Goal: Task Accomplishment & Management: Manage account settings

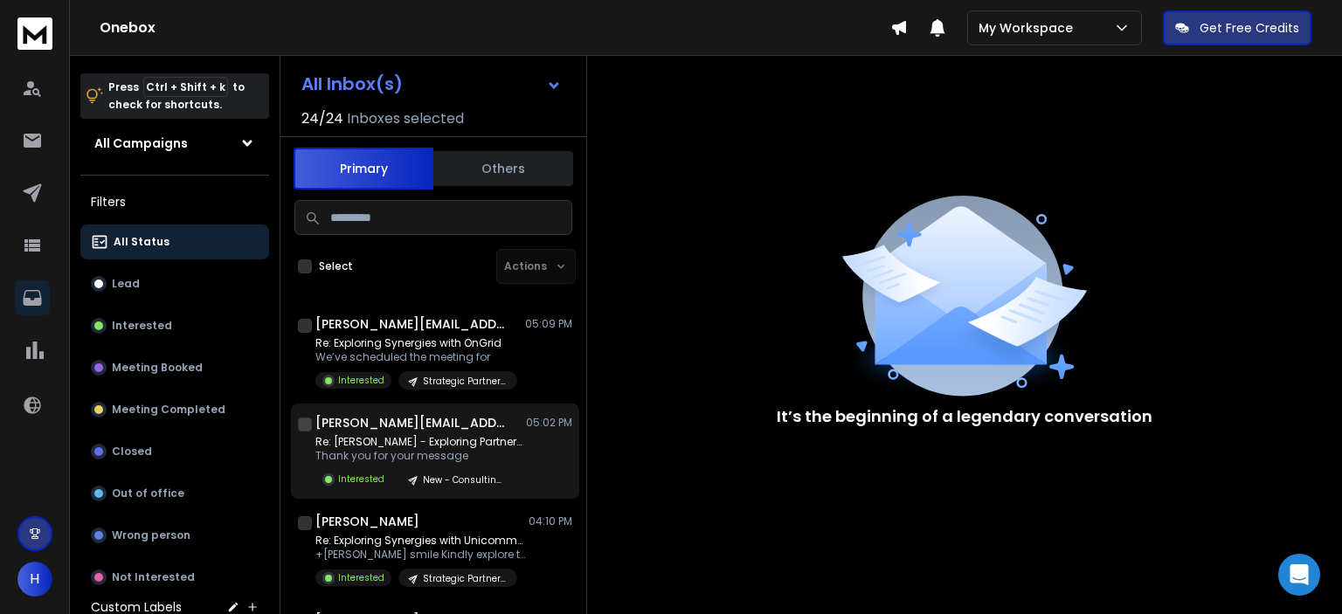
click at [447, 446] on p "Re: [PERSON_NAME] - Exploring Partnership" at bounding box center [421, 442] width 210 height 14
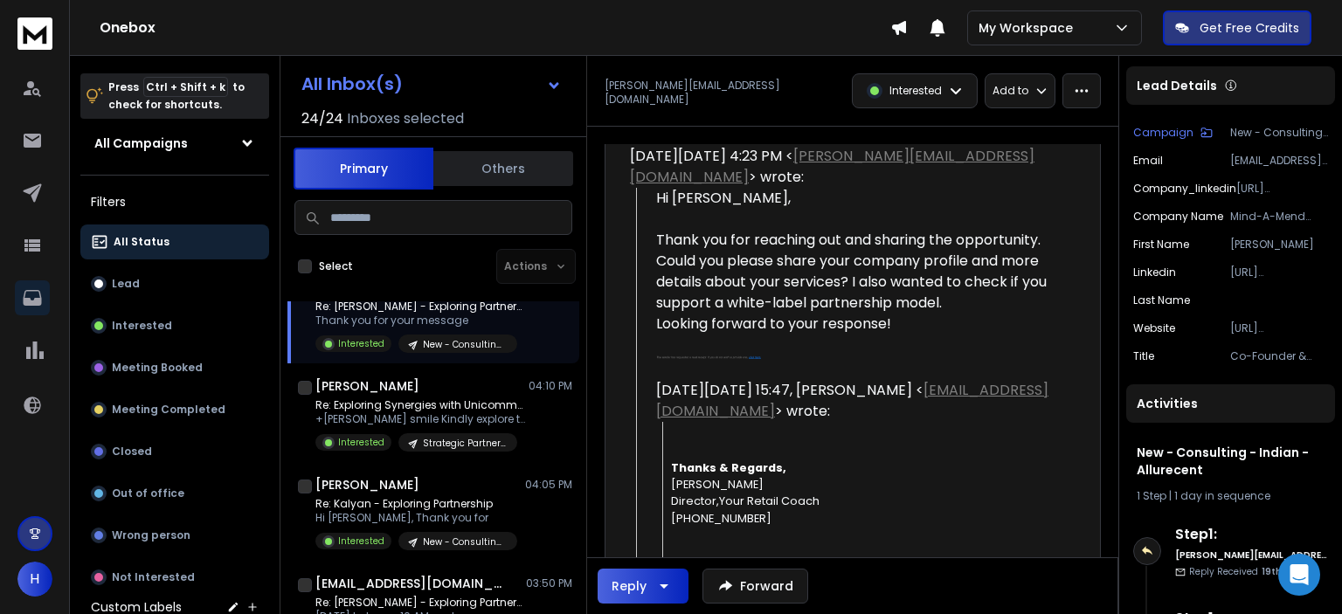
scroll to position [175, 0]
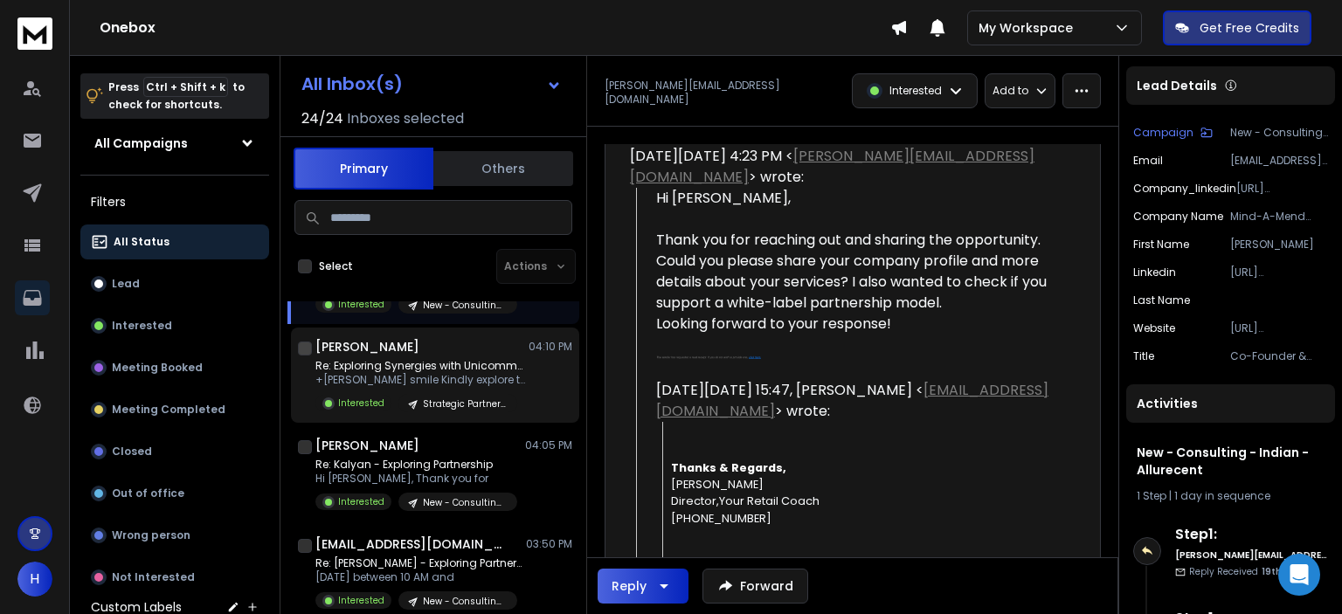
click at [430, 366] on p "Re: Exploring Synergies with Unicommerce" at bounding box center [421, 366] width 210 height 14
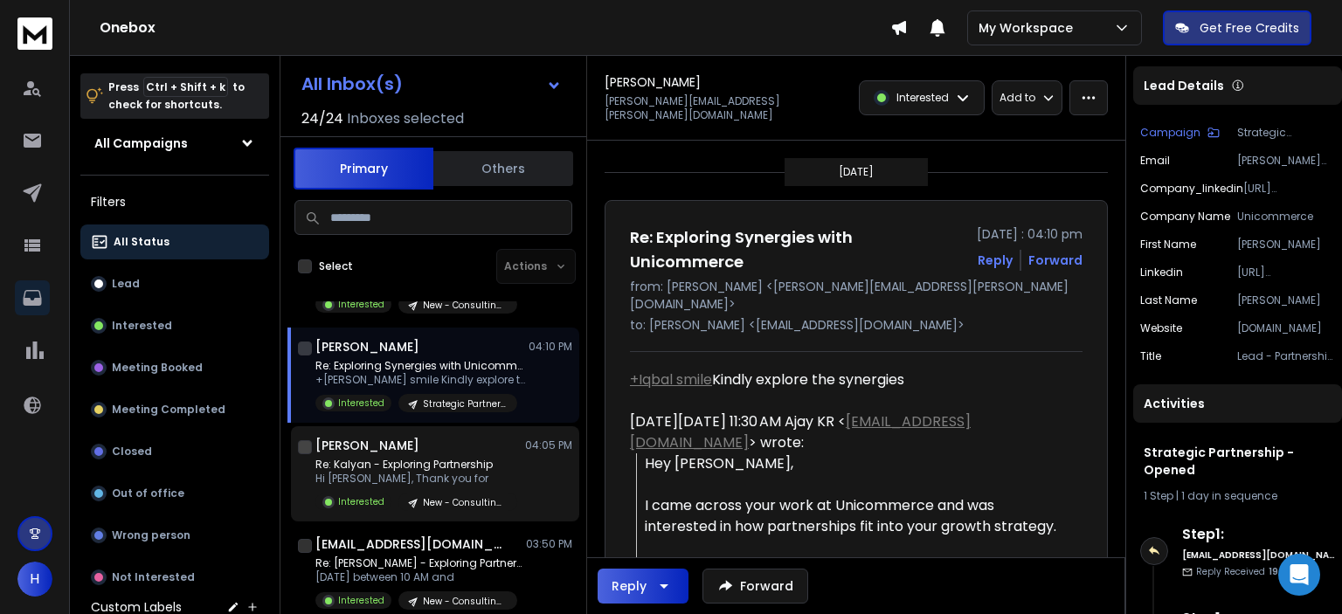
scroll to position [262, 0]
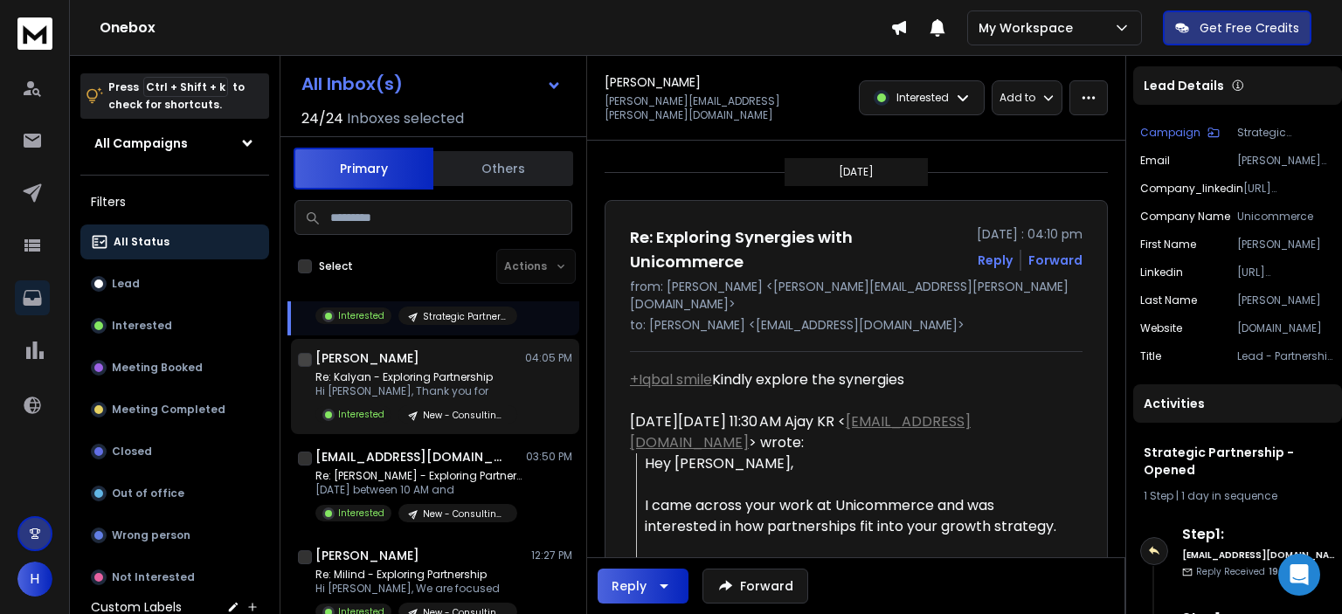
click at [445, 393] on p "Hi [PERSON_NAME], Thank you for" at bounding box center [417, 392] width 202 height 14
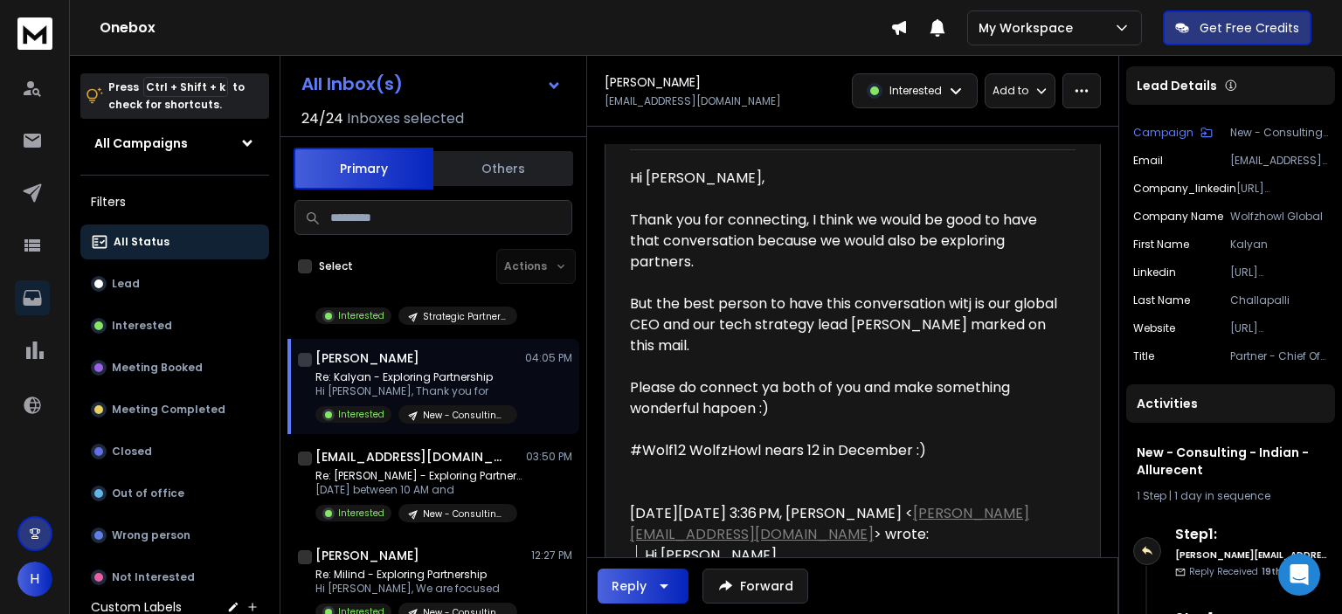
scroll to position [175, 0]
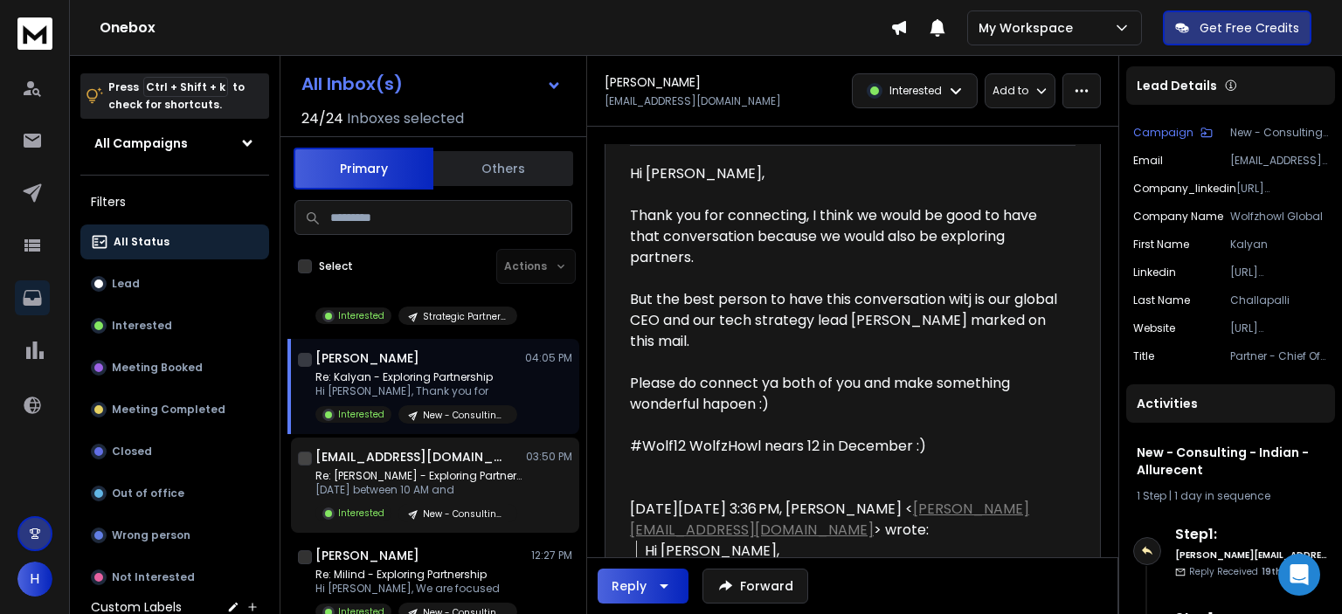
click at [454, 461] on h1 "[EMAIL_ADDRESS][DOMAIN_NAME]" at bounding box center [412, 456] width 192 height 17
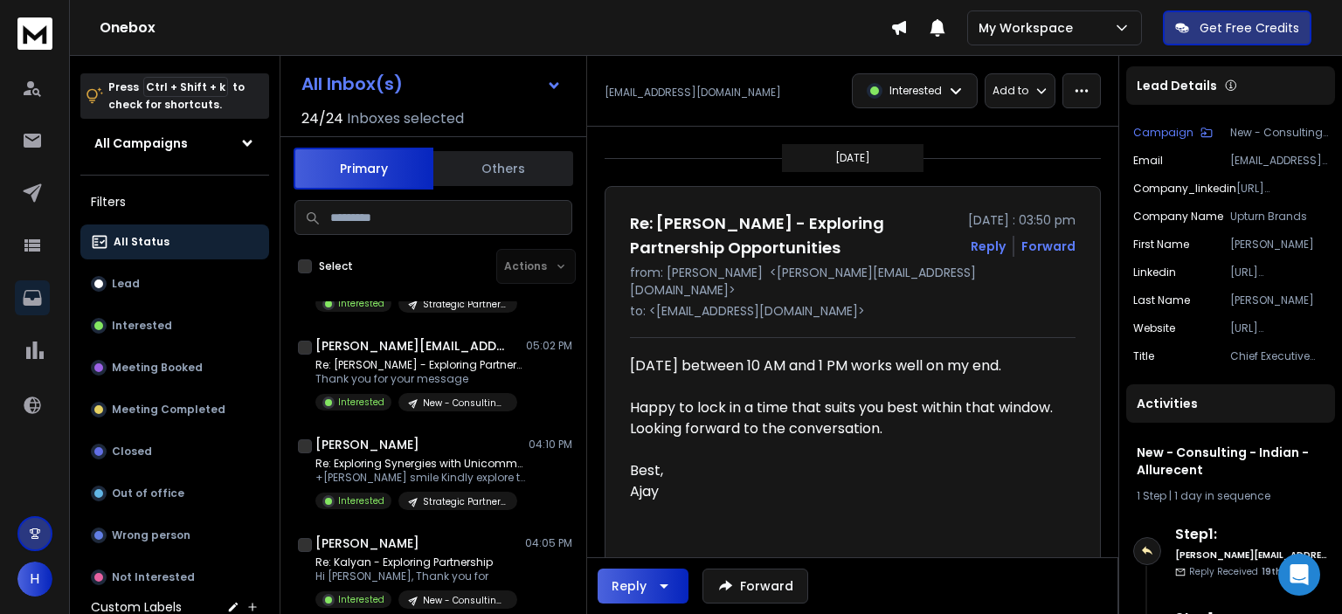
scroll to position [0, 0]
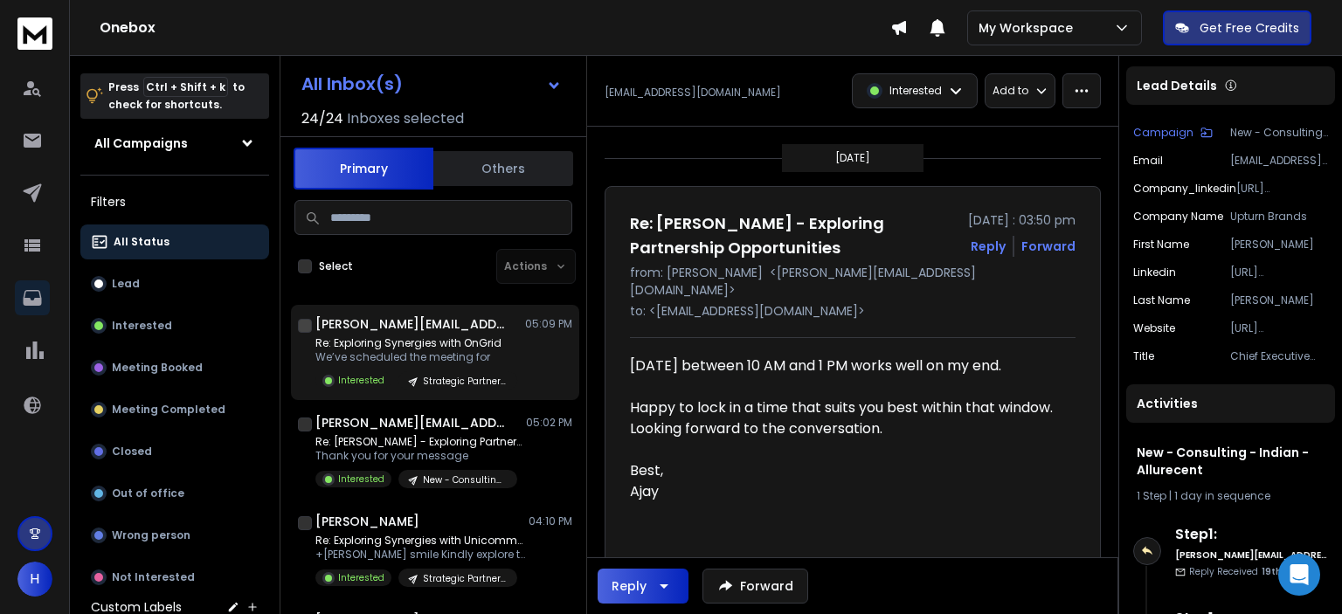
click at [472, 347] on p "Re: Exploring Synergies with OnGrid" at bounding box center [417, 343] width 202 height 14
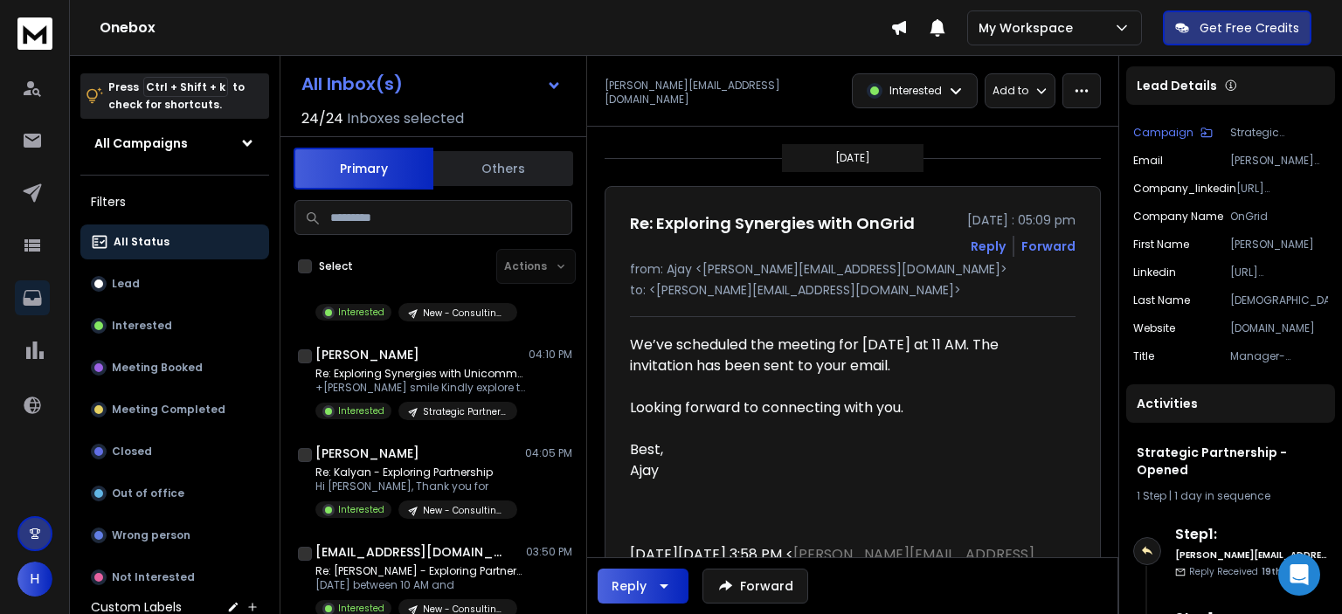
scroll to position [350, 0]
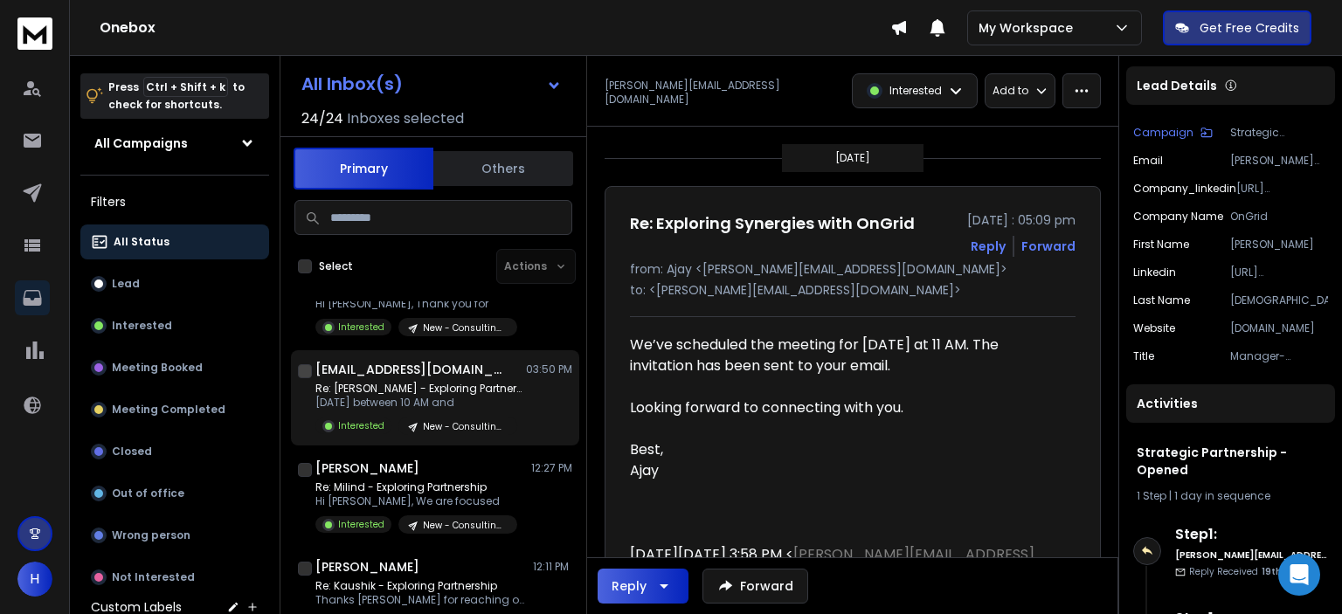
click at [409, 398] on p "[DATE] between 10 AM and" at bounding box center [421, 403] width 210 height 14
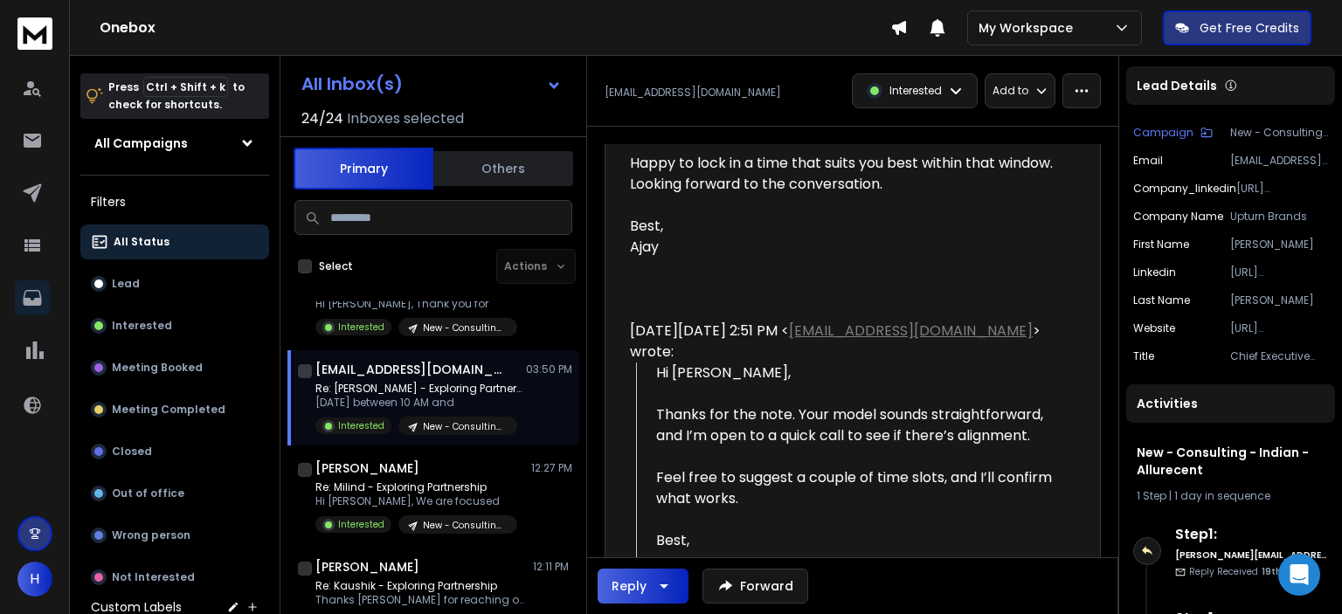
scroll to position [332, 0]
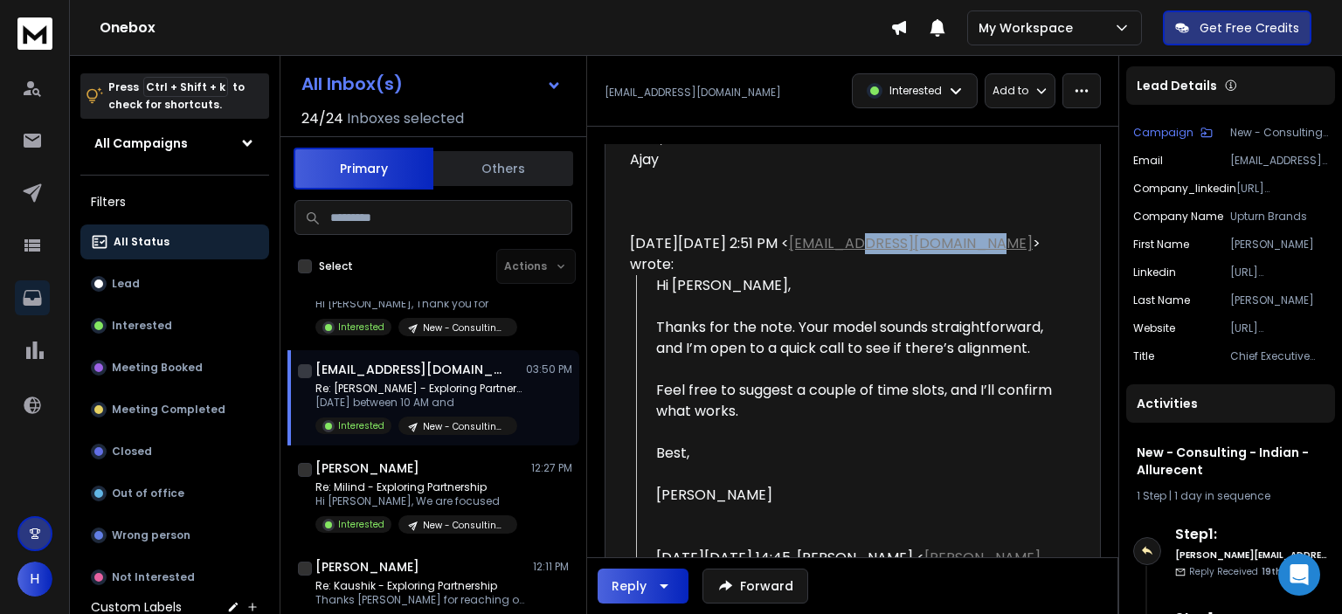
drag, startPoint x: 843, startPoint y: 272, endPoint x: 708, endPoint y: 267, distance: 134.7
click at [708, 267] on div "On Tuesday, Aug 19, 2025 at 2:51 PM < creative@upturnbrands.com > wrote:" at bounding box center [846, 254] width 432 height 42
copy link "upturnbrands.com"
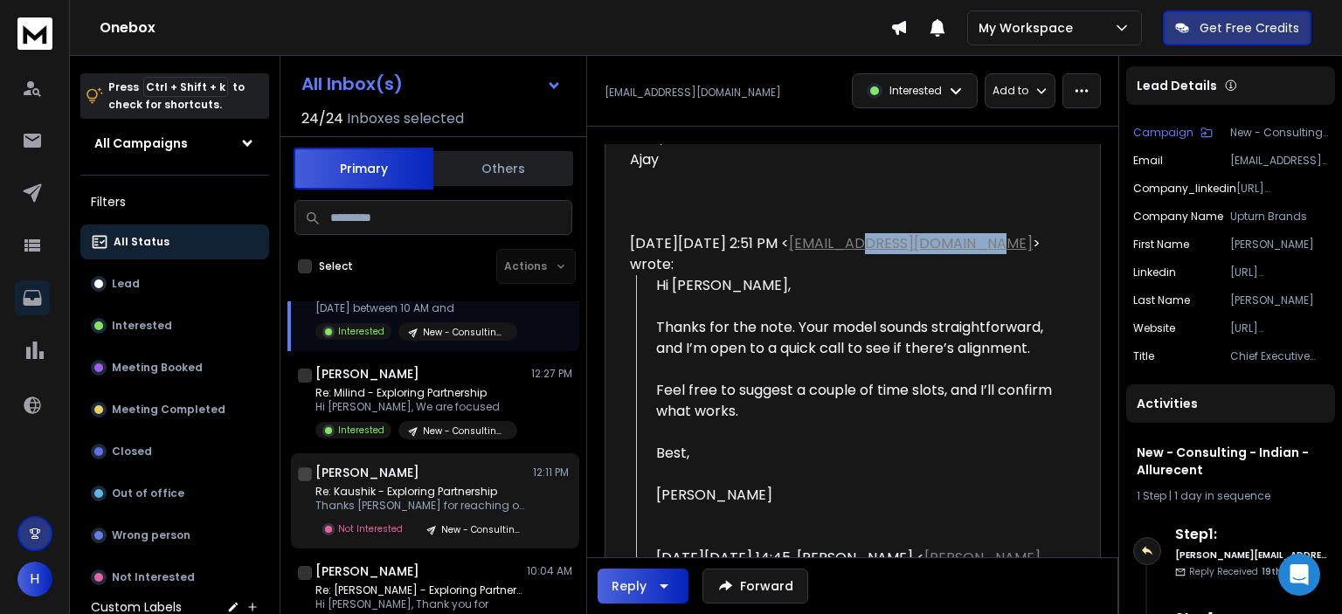
scroll to position [437, 0]
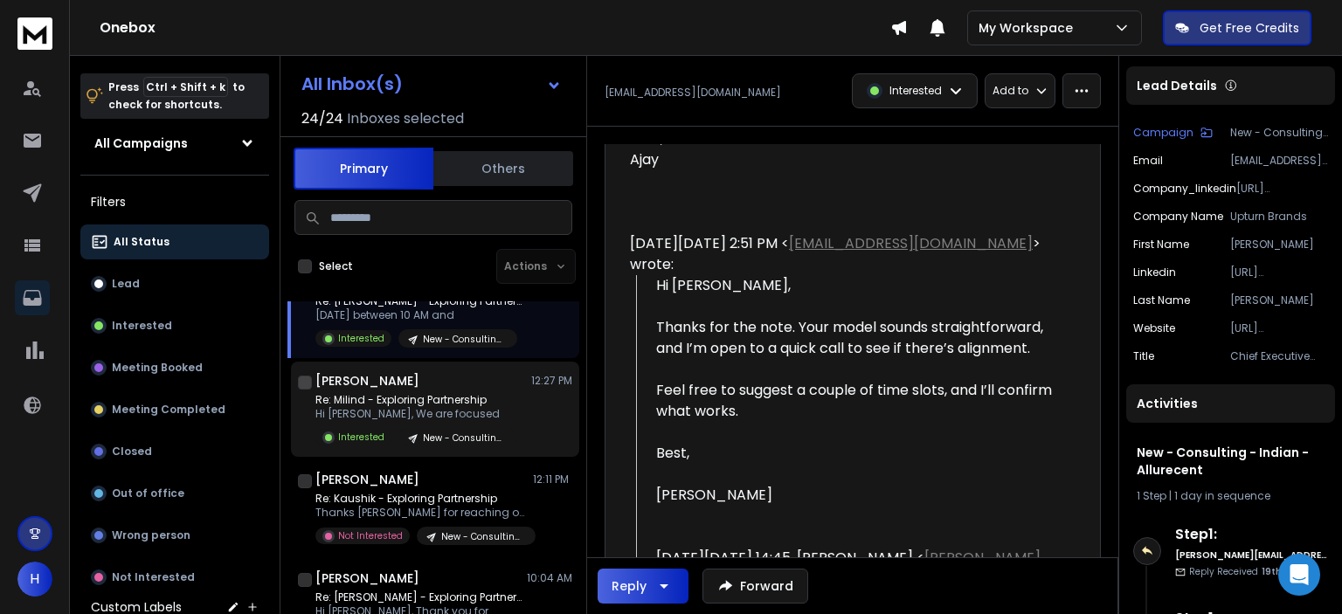
click at [430, 403] on p "Re: Milind - Exploring Partnership" at bounding box center [417, 400] width 202 height 14
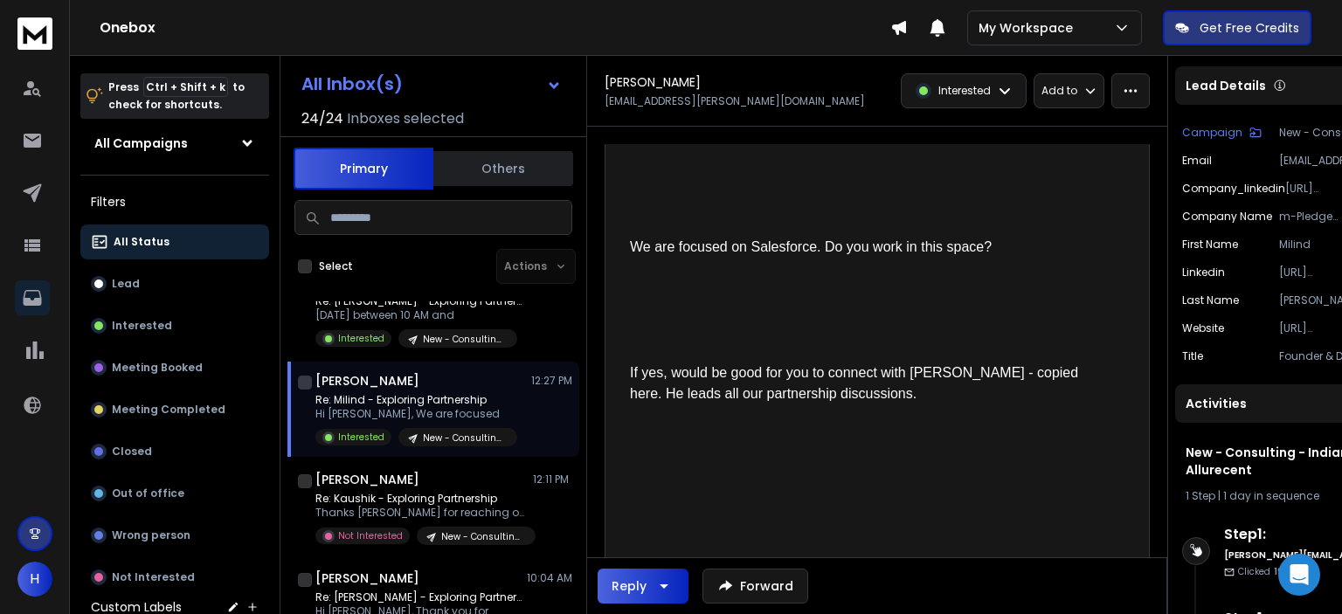
scroll to position [262, 0]
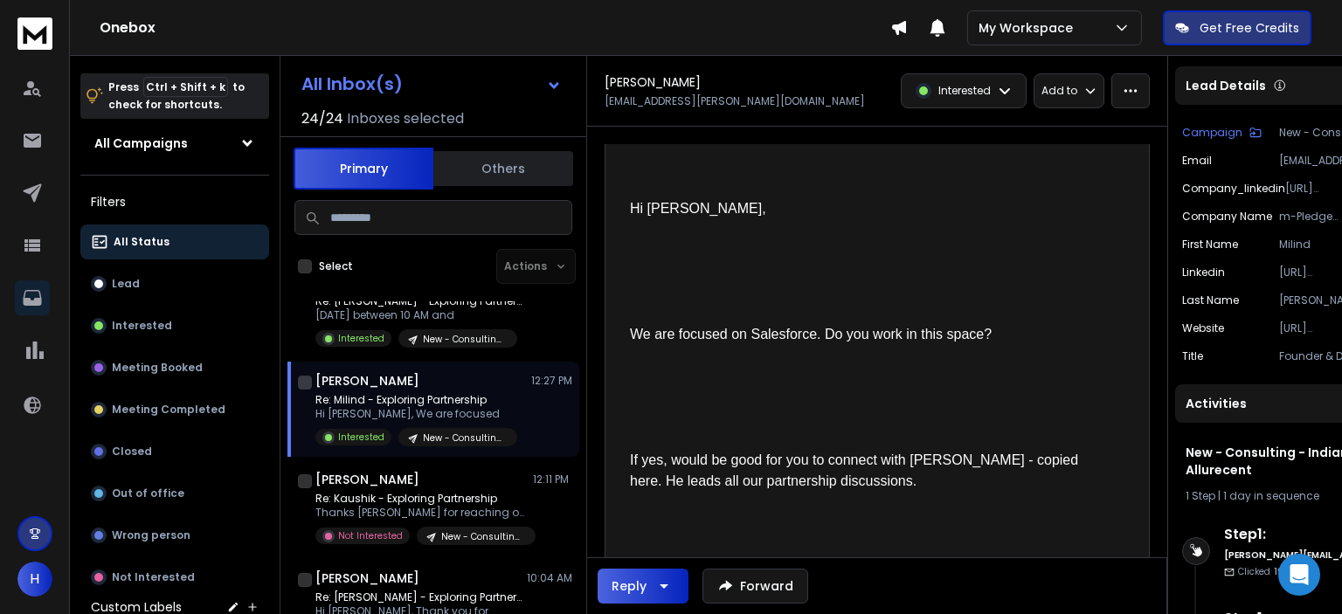
drag, startPoint x: 859, startPoint y: 441, endPoint x: 804, endPoint y: 443, distance: 55.1
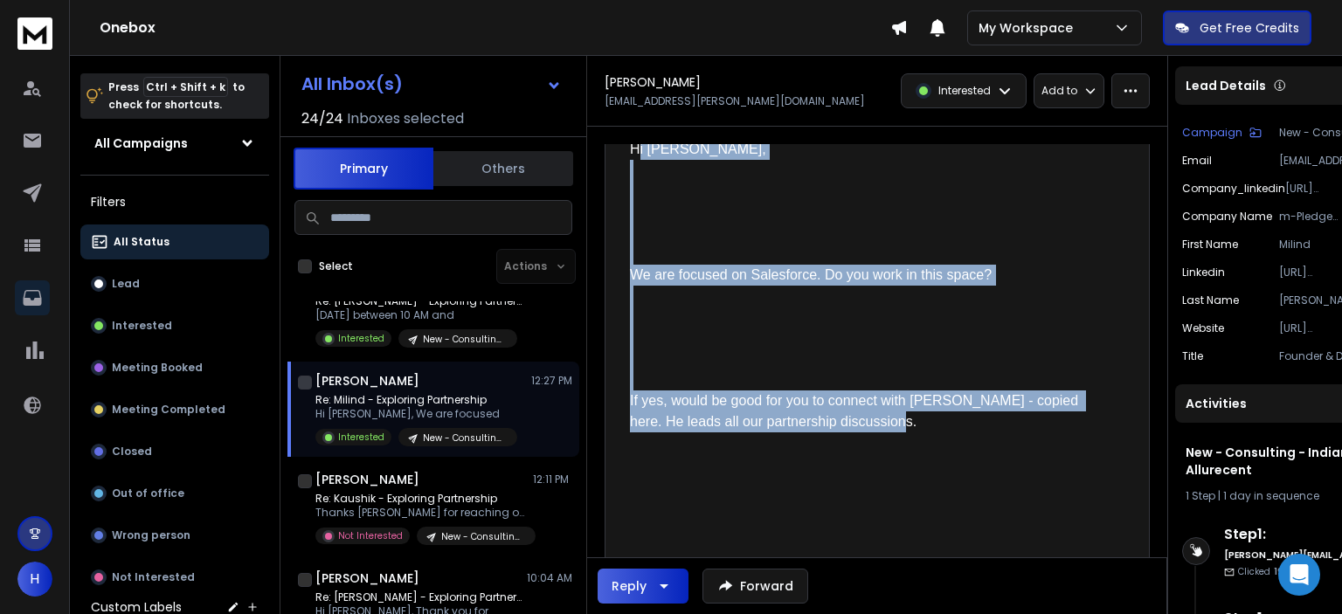
scroll to position [311, 0]
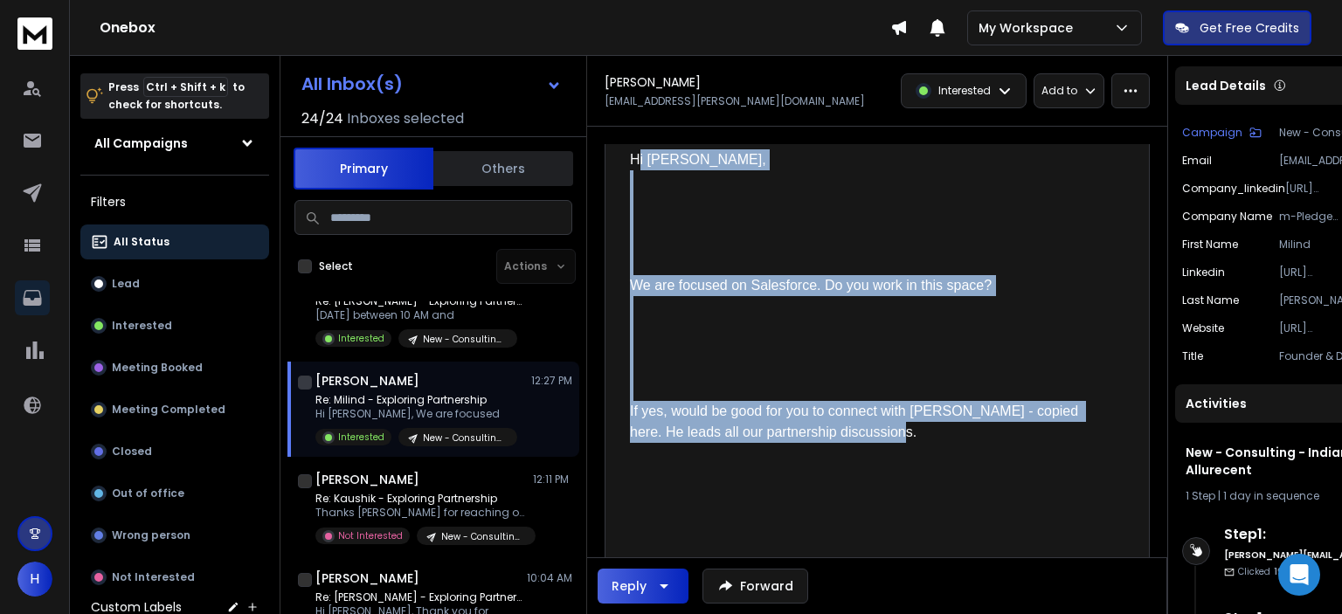
drag, startPoint x: 866, startPoint y: 440, endPoint x: 633, endPoint y: 171, distance: 355.6
copy div "Hi Stephen, We are focused on Salesforce. Do you work in this space? If yes, wo…"
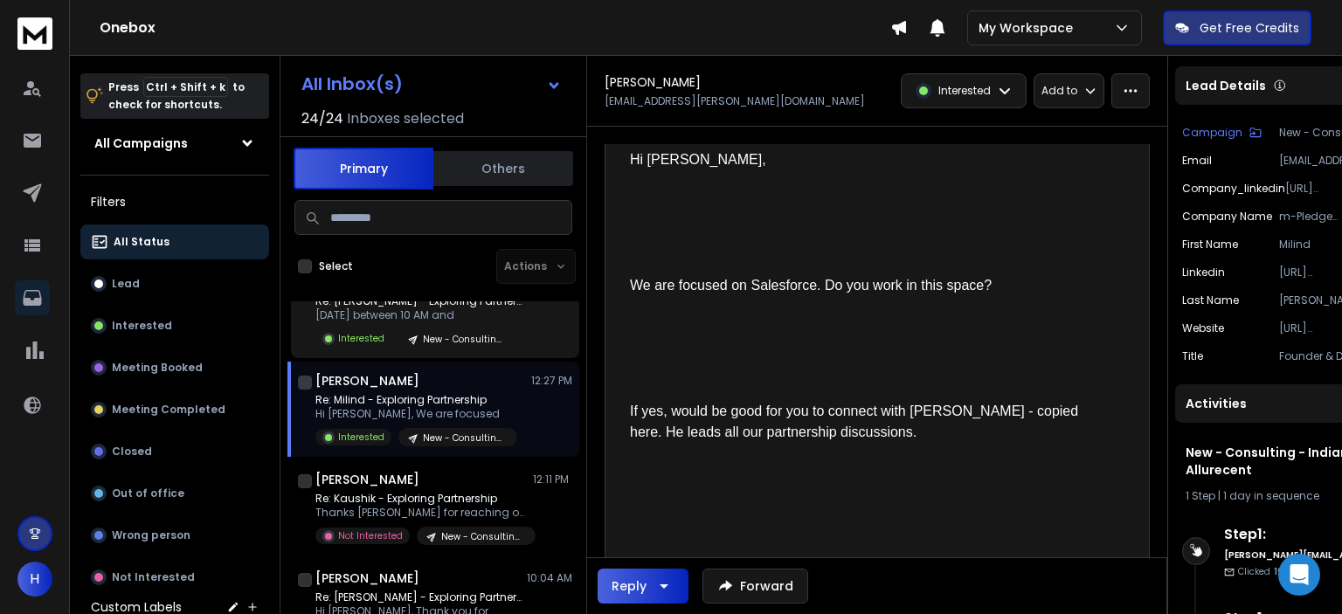
click at [499, 325] on div "Re: Smit - Exploring Partnership Tomorrow between 10 AM and Interested New - Co…" at bounding box center [421, 321] width 210 height 53
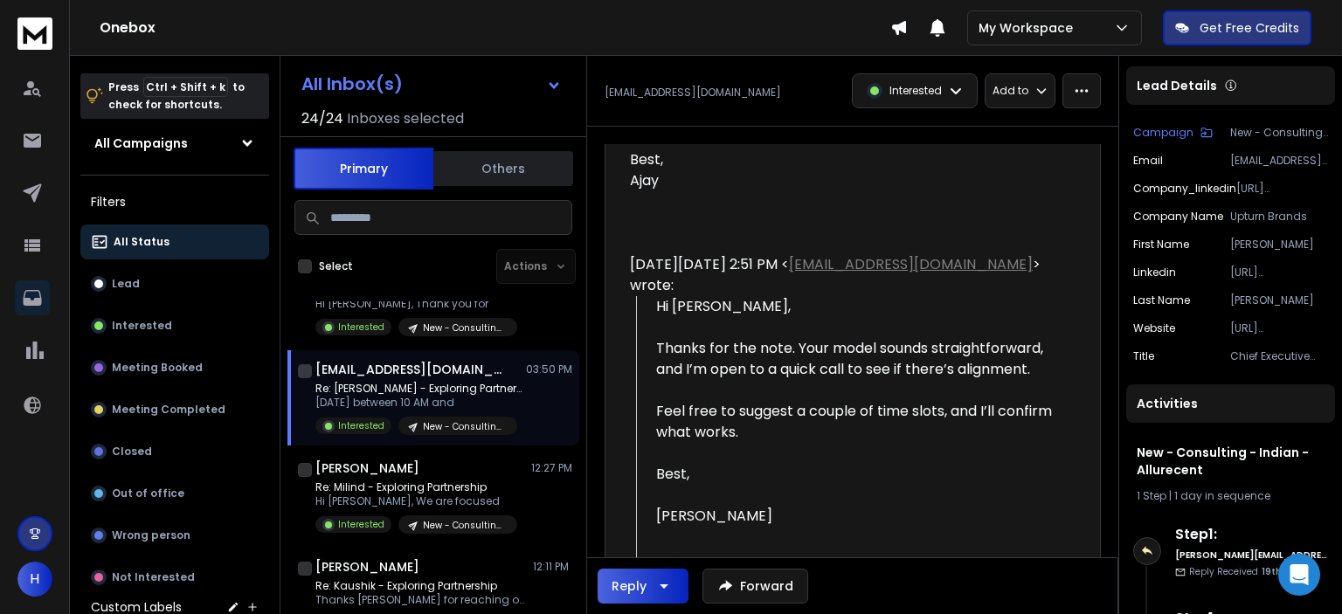
scroll to position [262, 0]
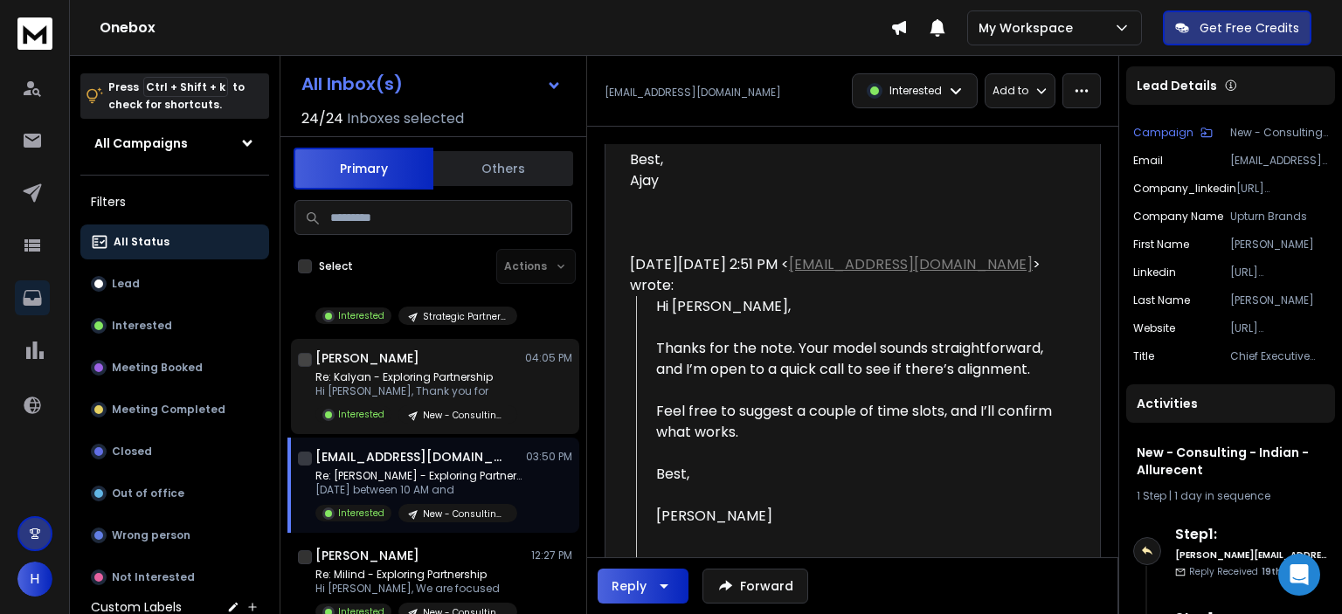
click at [468, 383] on p "Re: Kalyan - Exploring Partnership" at bounding box center [417, 378] width 202 height 14
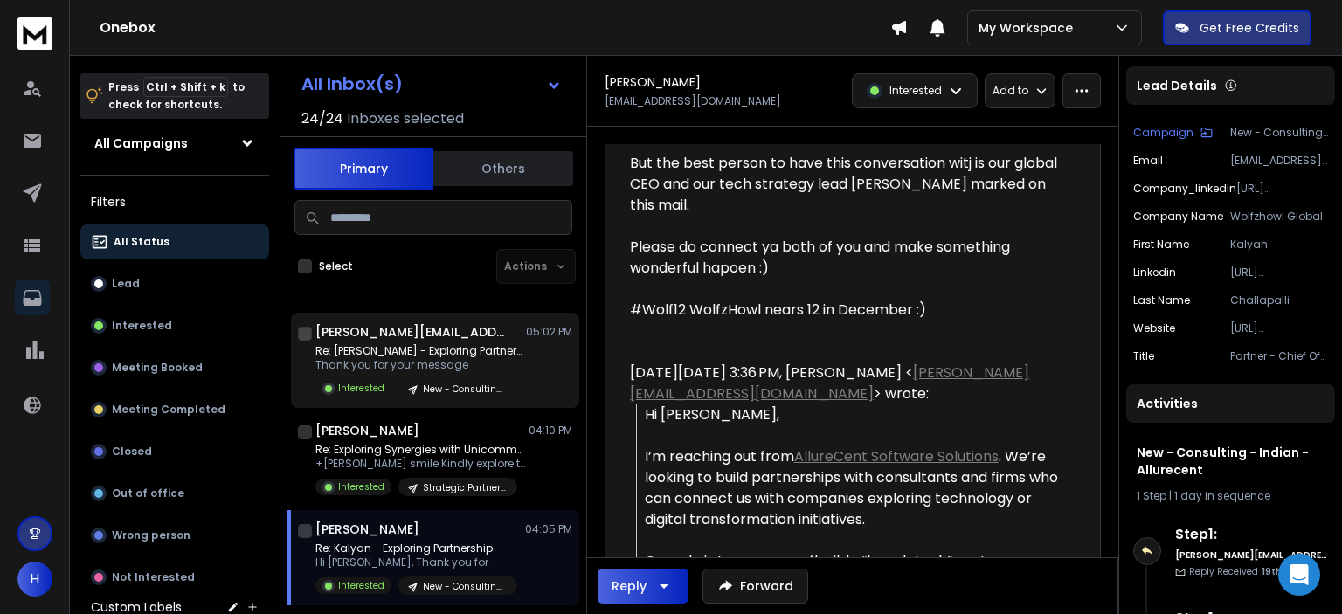
scroll to position [87, 0]
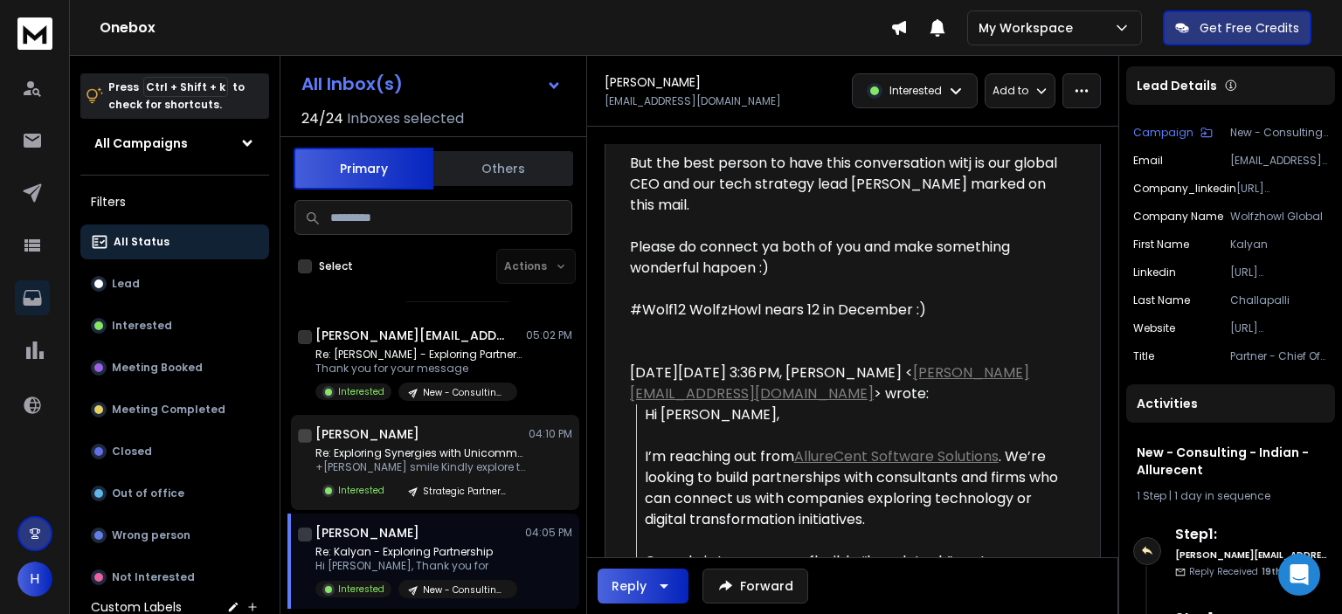
click at [472, 454] on p "Re: Exploring Synergies with Unicommerce" at bounding box center [421, 454] width 210 height 14
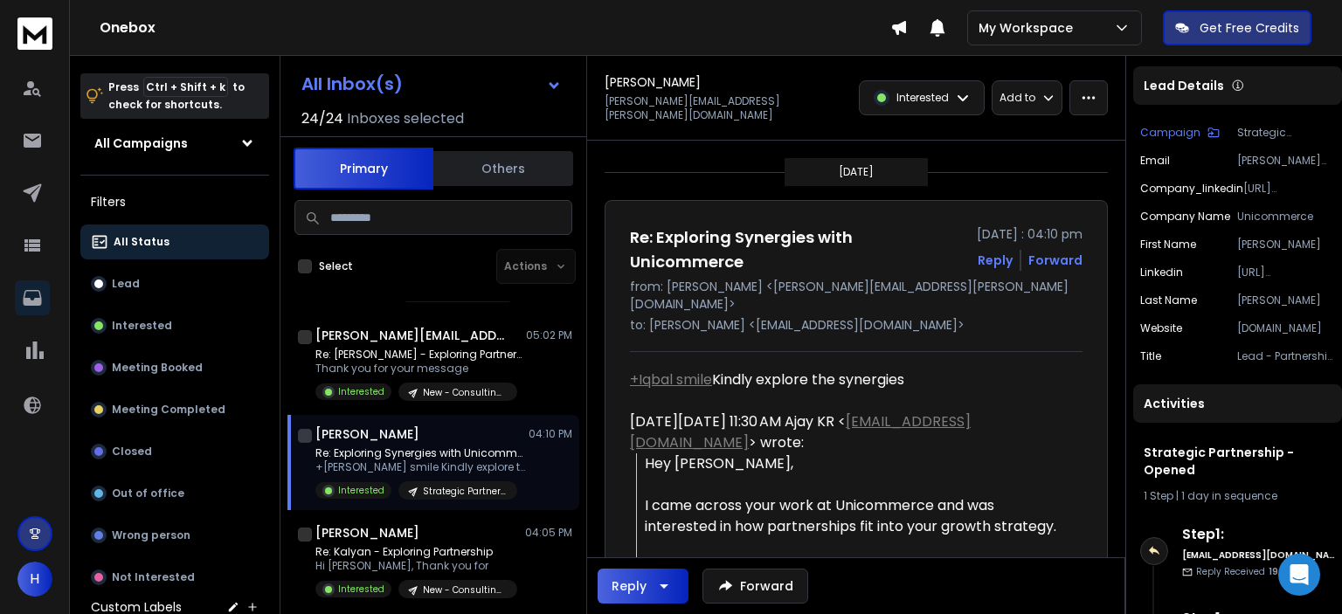
scroll to position [0, 0]
drag, startPoint x: 764, startPoint y: 444, endPoint x: 678, endPoint y: 448, distance: 85.8
click at [678, 454] on div "Hey Mohammad," at bounding box center [857, 464] width 424 height 21
copy div "Mohammad"
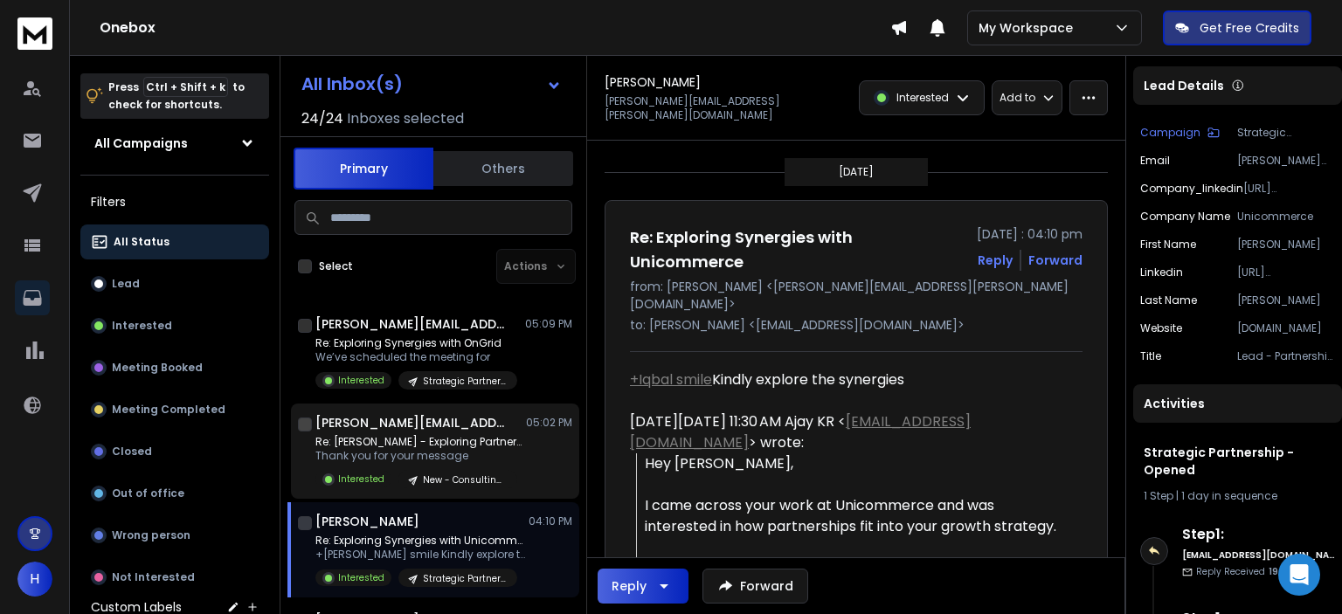
click at [427, 446] on p "Re: [PERSON_NAME] - Exploring Partnership" at bounding box center [421, 442] width 210 height 14
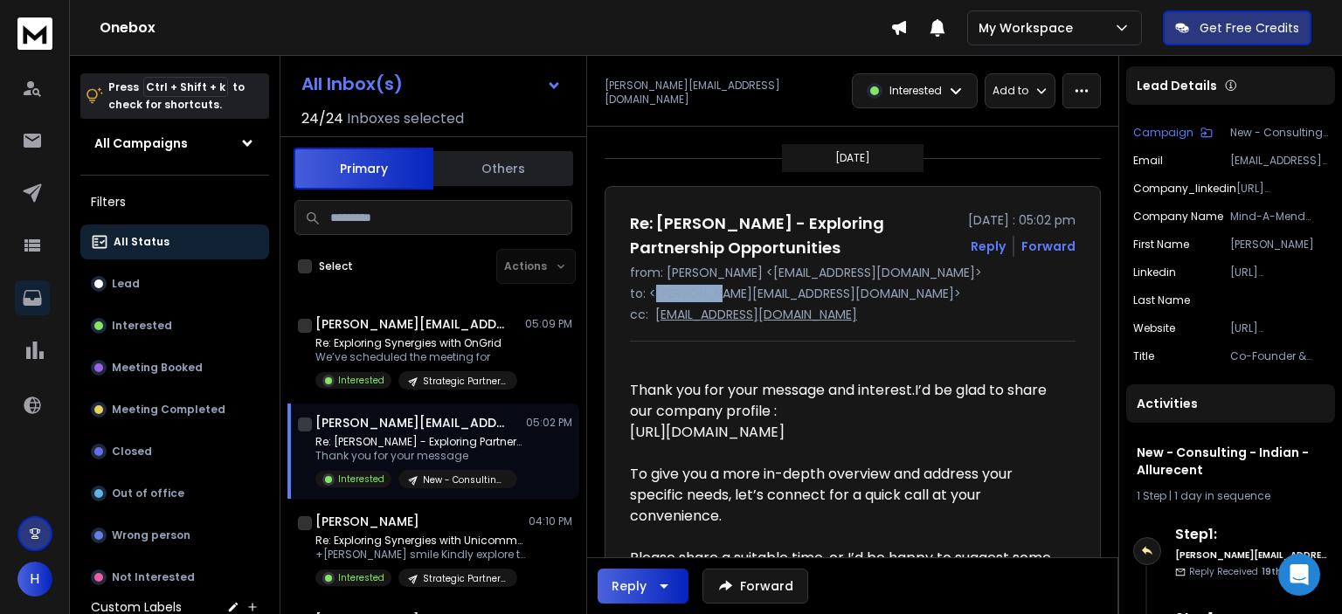
drag, startPoint x: 655, startPoint y: 289, endPoint x: 704, endPoint y: 292, distance: 49.9
click at [704, 292] on p "to: <krishnika@mindamend.net>" at bounding box center [853, 293] width 446 height 17
copy p "krishnika"
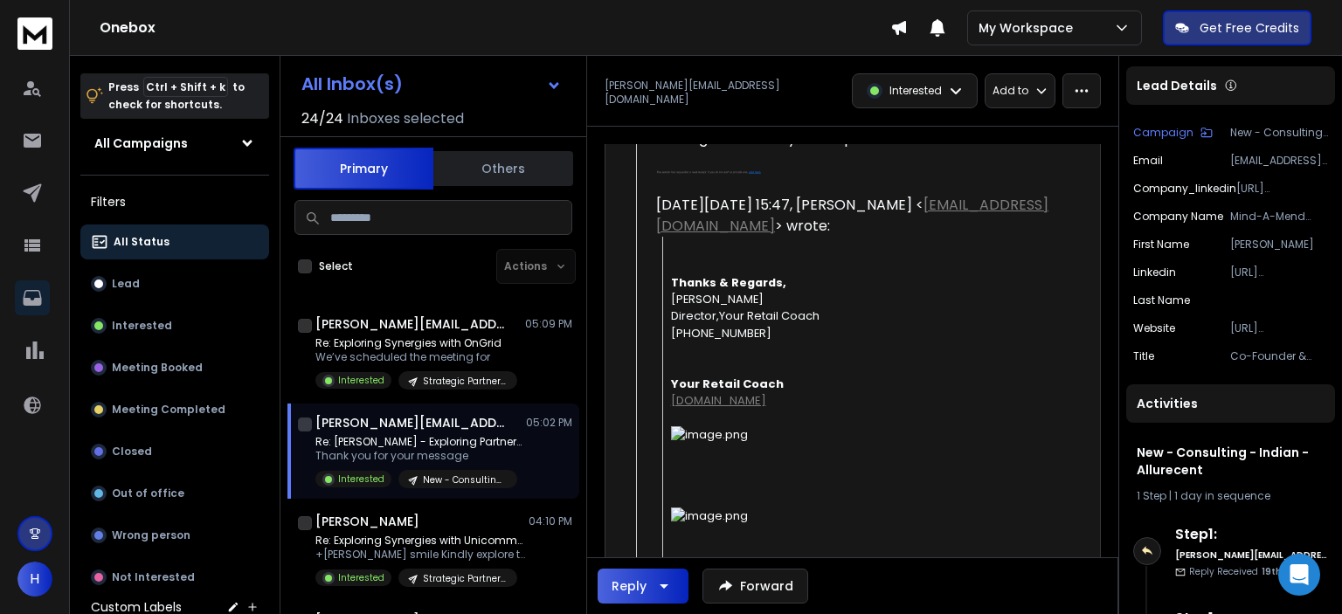
scroll to position [787, 0]
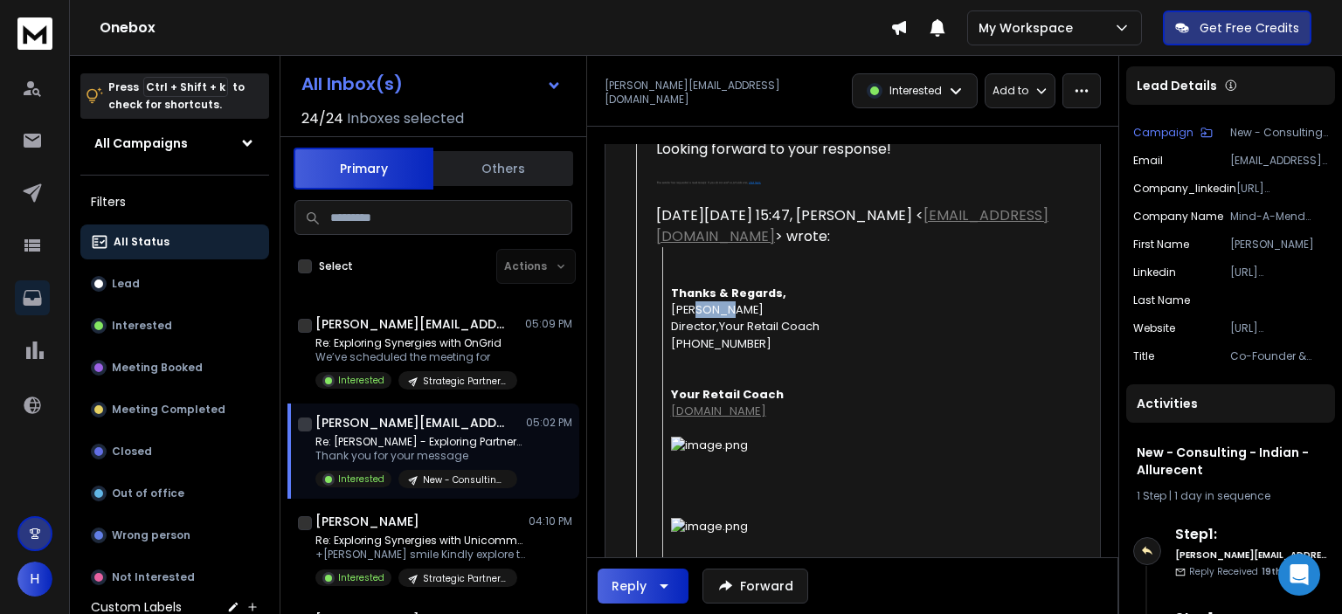
drag, startPoint x: 720, startPoint y: 306, endPoint x: 689, endPoint y: 313, distance: 32.2
click at [689, 313] on div "Dr. Rupal Shah Agarwal" at bounding box center [866, 310] width 391 height 17
copy div "Rupal"
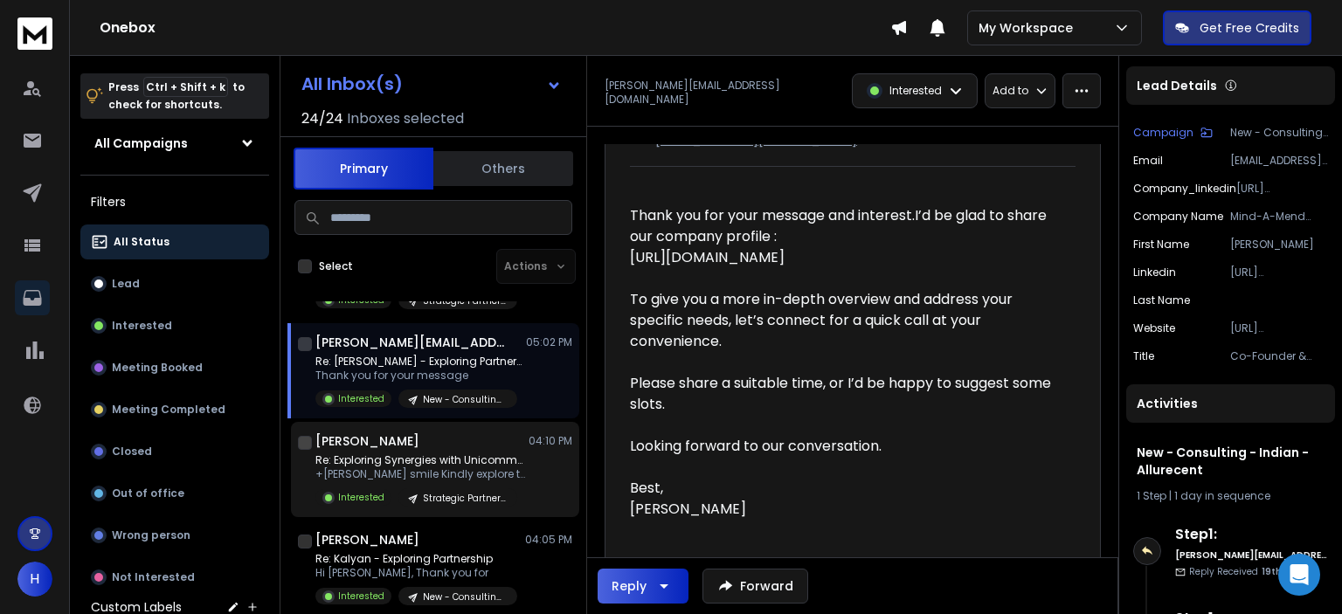
scroll to position [87, 0]
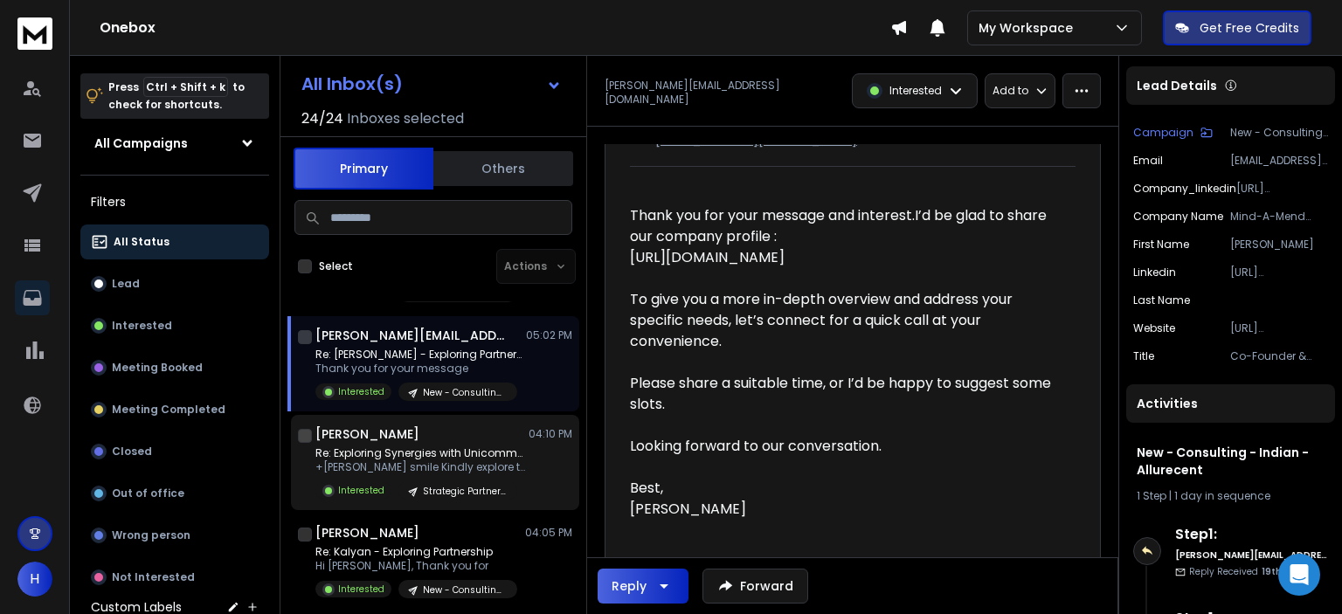
click at [416, 436] on h1 "[PERSON_NAME]" at bounding box center [368, 434] width 104 height 17
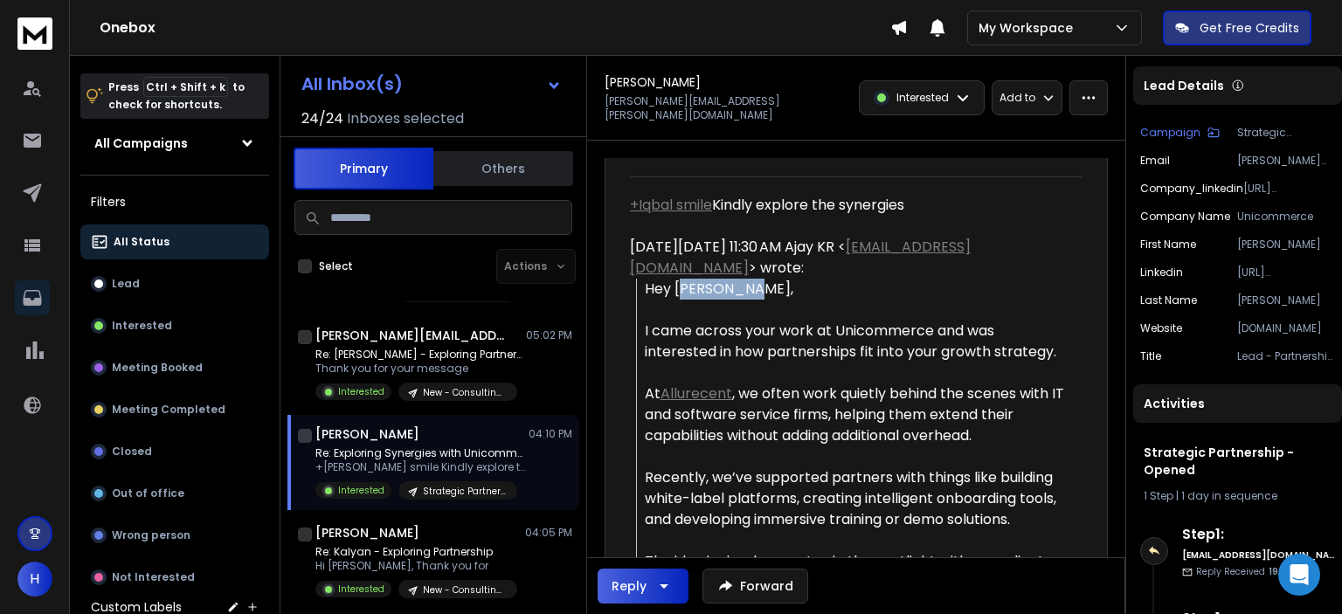
drag, startPoint x: 763, startPoint y: 269, endPoint x: 679, endPoint y: 282, distance: 84.9
click at [679, 282] on div "Hey Mohammad," at bounding box center [857, 289] width 424 height 21
copy div "Mohammad,"
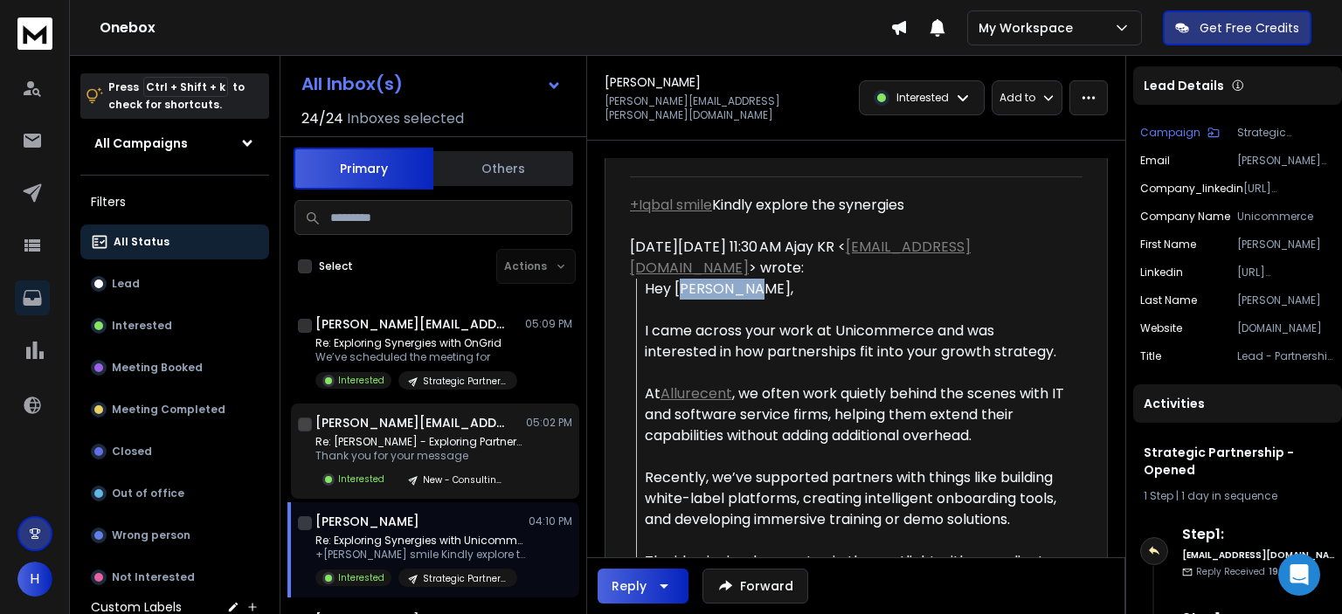
scroll to position [0, 0]
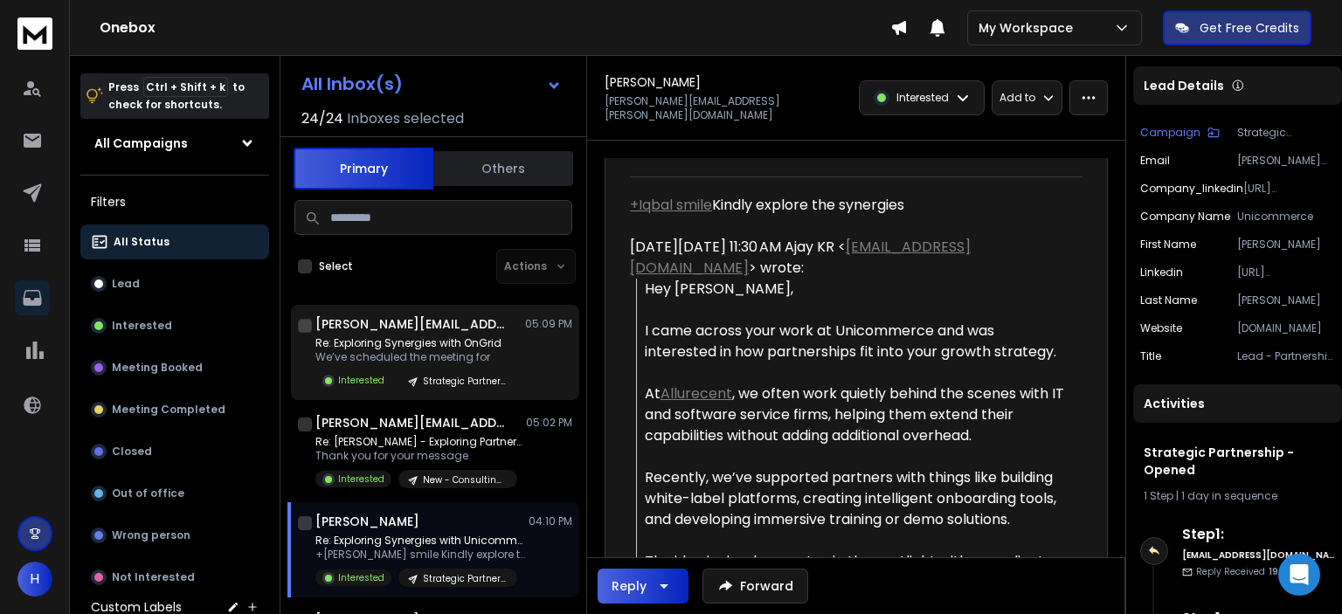
click at [399, 346] on p "Re: Exploring Synergies with OnGrid" at bounding box center [417, 343] width 202 height 14
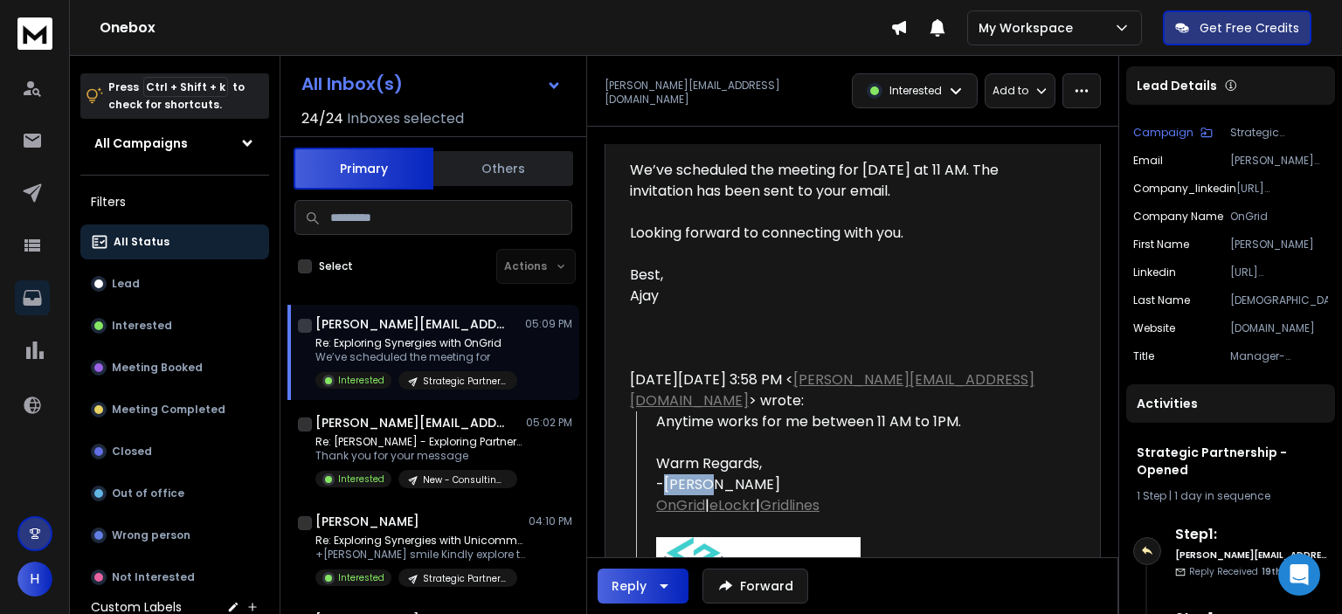
drag, startPoint x: 707, startPoint y: 485, endPoint x: 668, endPoint y: 489, distance: 39.5
click at [668, 489] on div "-Sejal" at bounding box center [859, 485] width 406 height 21
copy div "Sejal"
click at [24, 187] on icon at bounding box center [32, 193] width 21 height 21
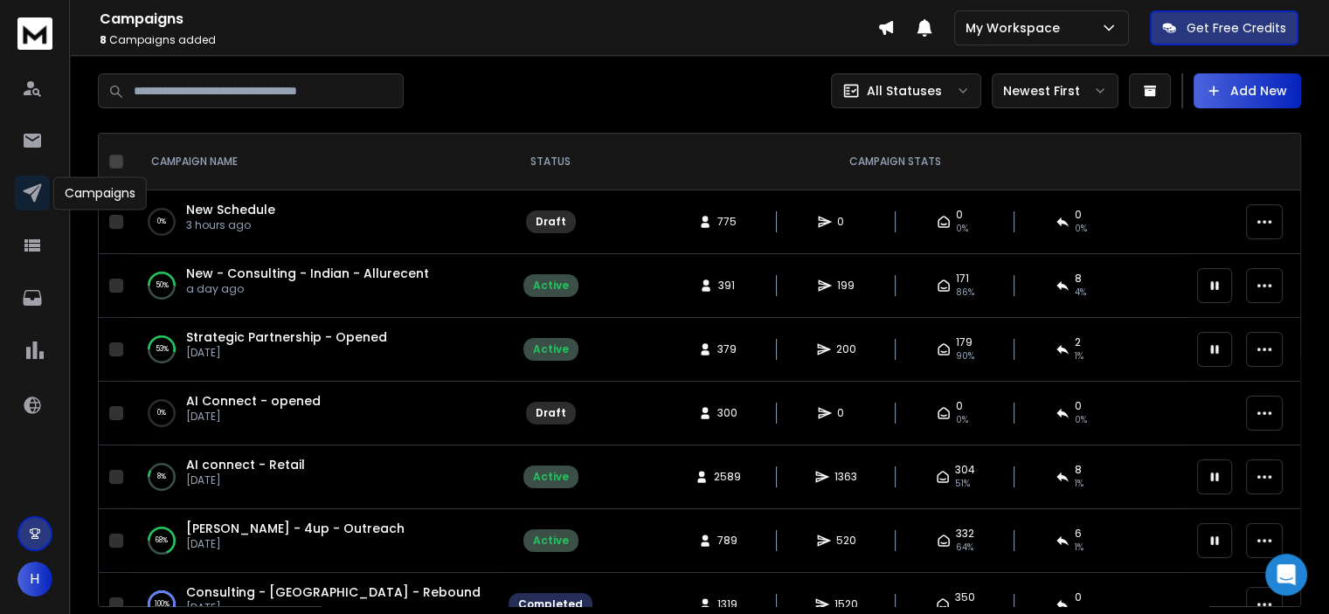
click at [1256, 224] on icon "button" at bounding box center [1264, 221] width 17 height 17
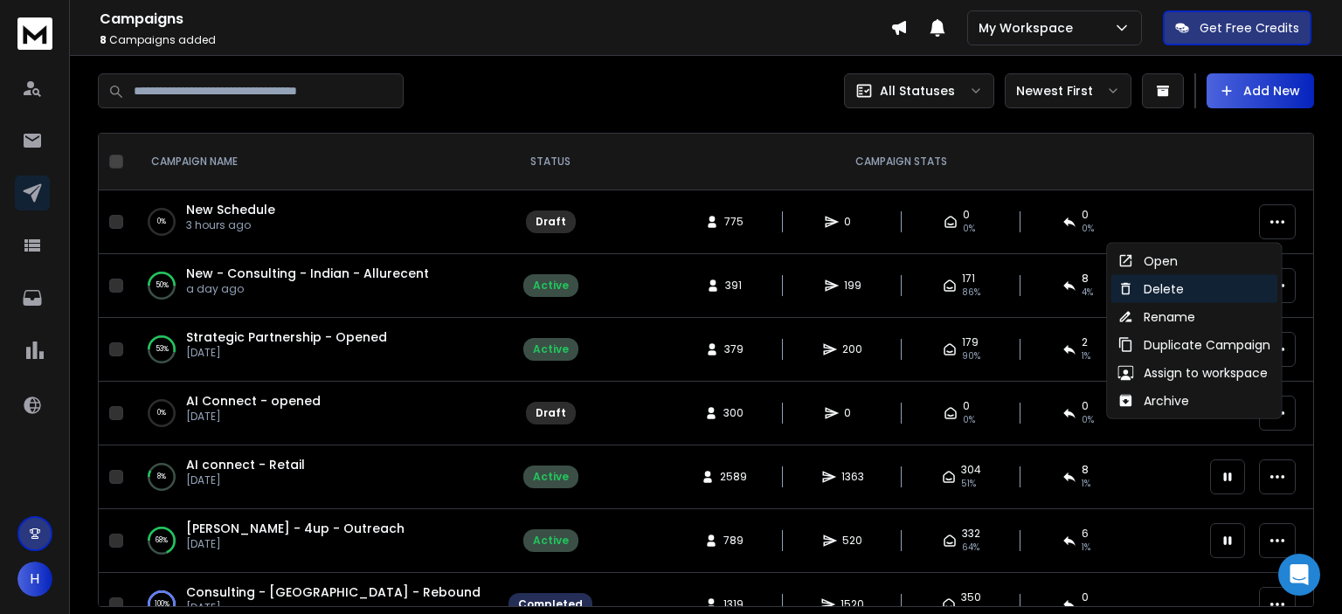
click at [1164, 293] on div "Delete" at bounding box center [1151, 289] width 66 height 17
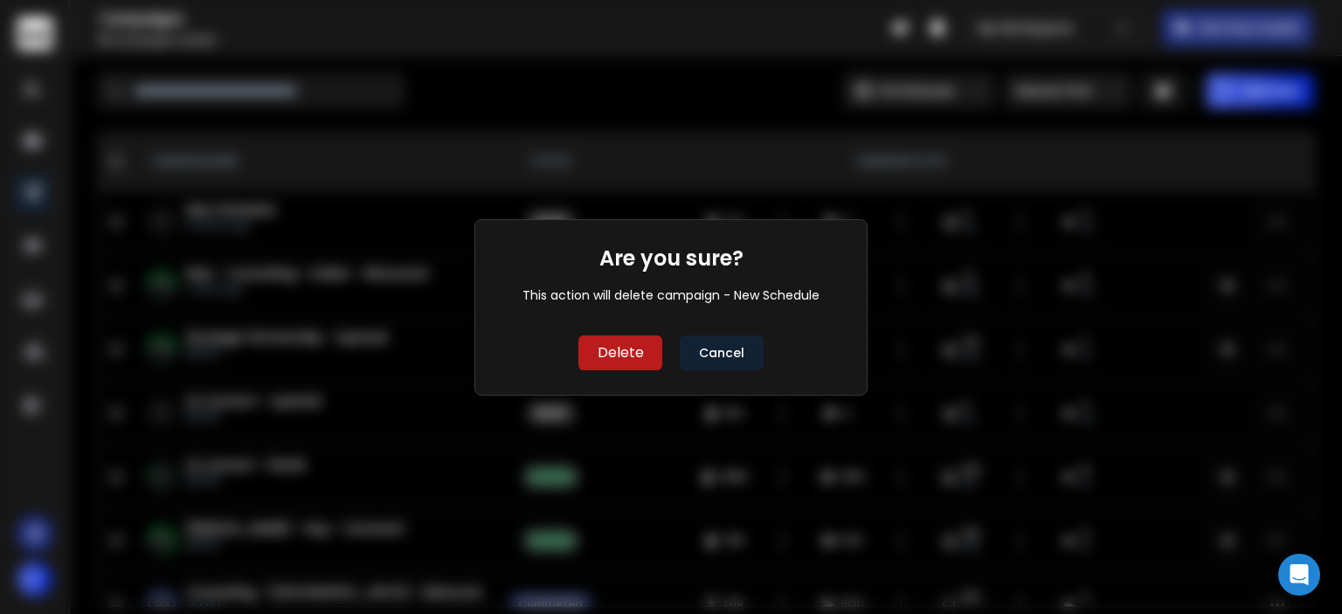
click at [608, 356] on button "Delete" at bounding box center [621, 353] width 84 height 35
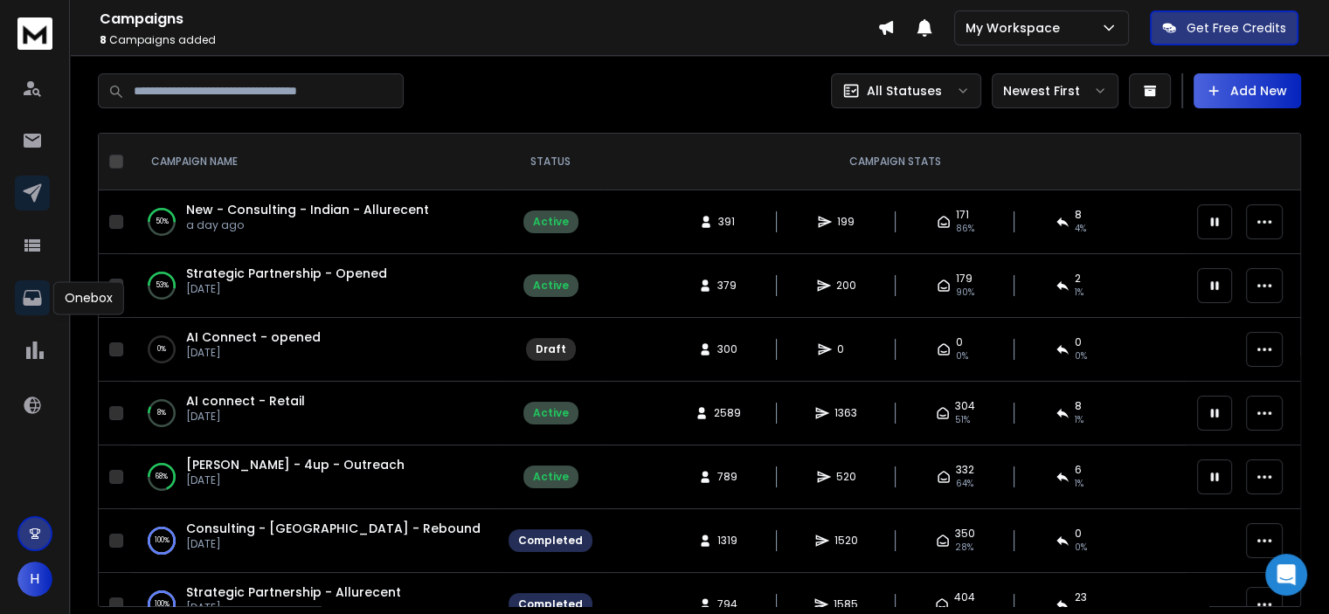
click at [29, 302] on icon at bounding box center [32, 298] width 18 height 16
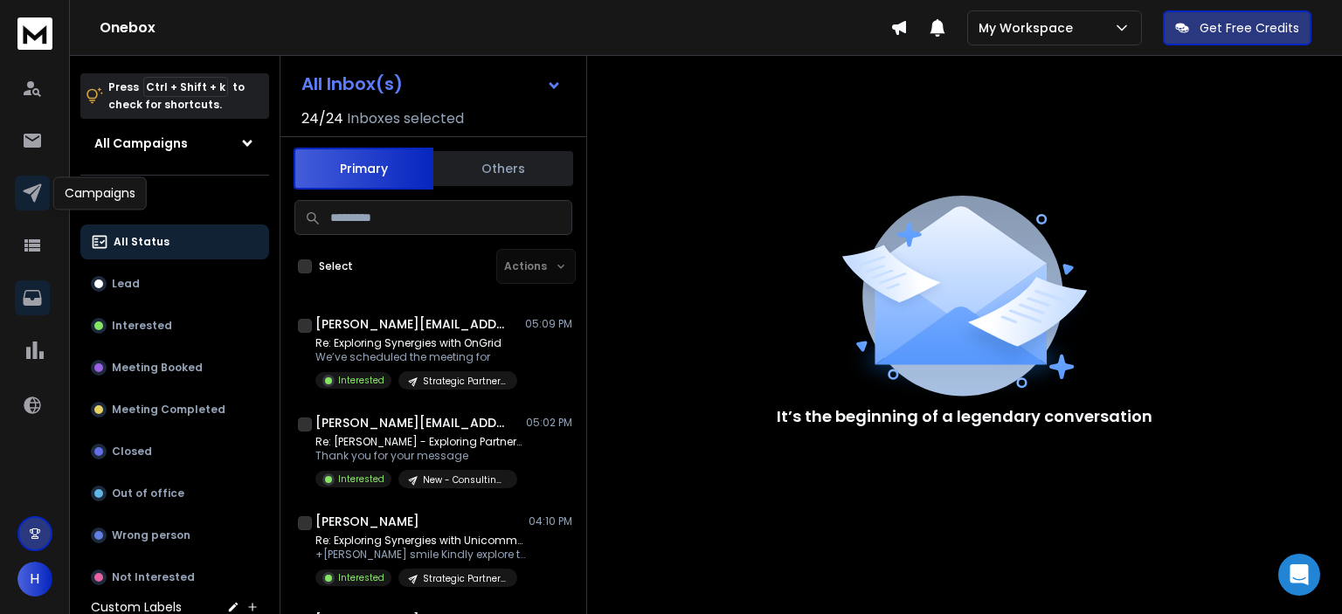
click at [24, 184] on icon at bounding box center [32, 193] width 21 height 21
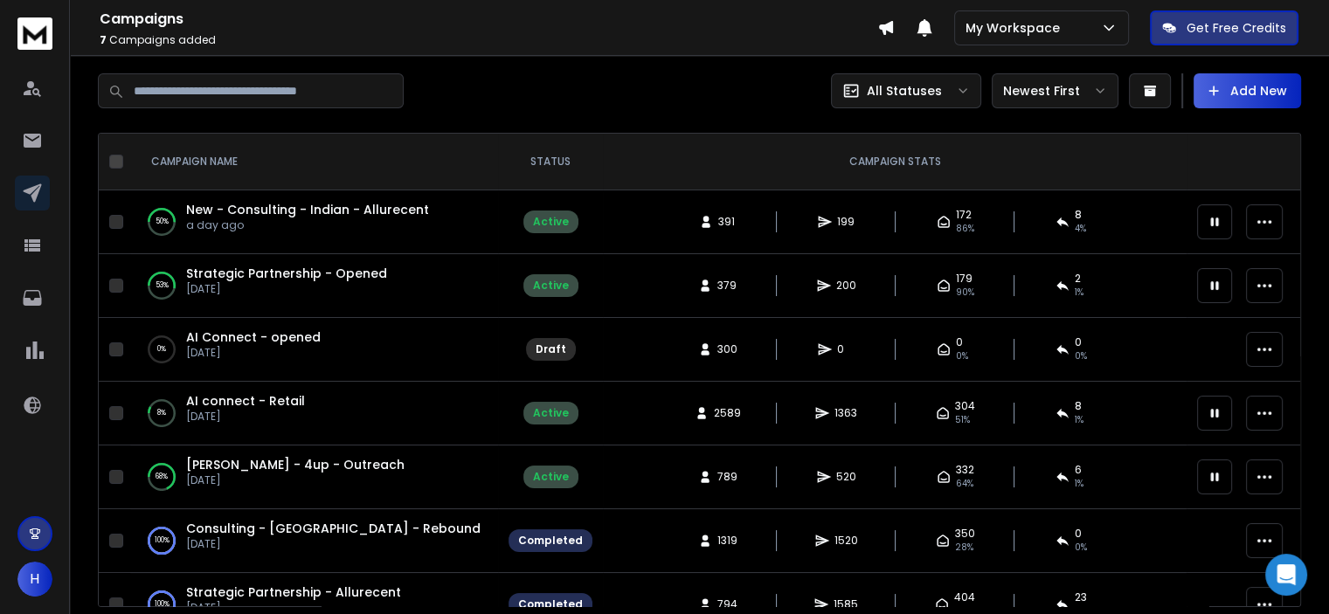
click at [255, 210] on span "New - Consulting - Indian - Allurecent" at bounding box center [307, 209] width 243 height 17
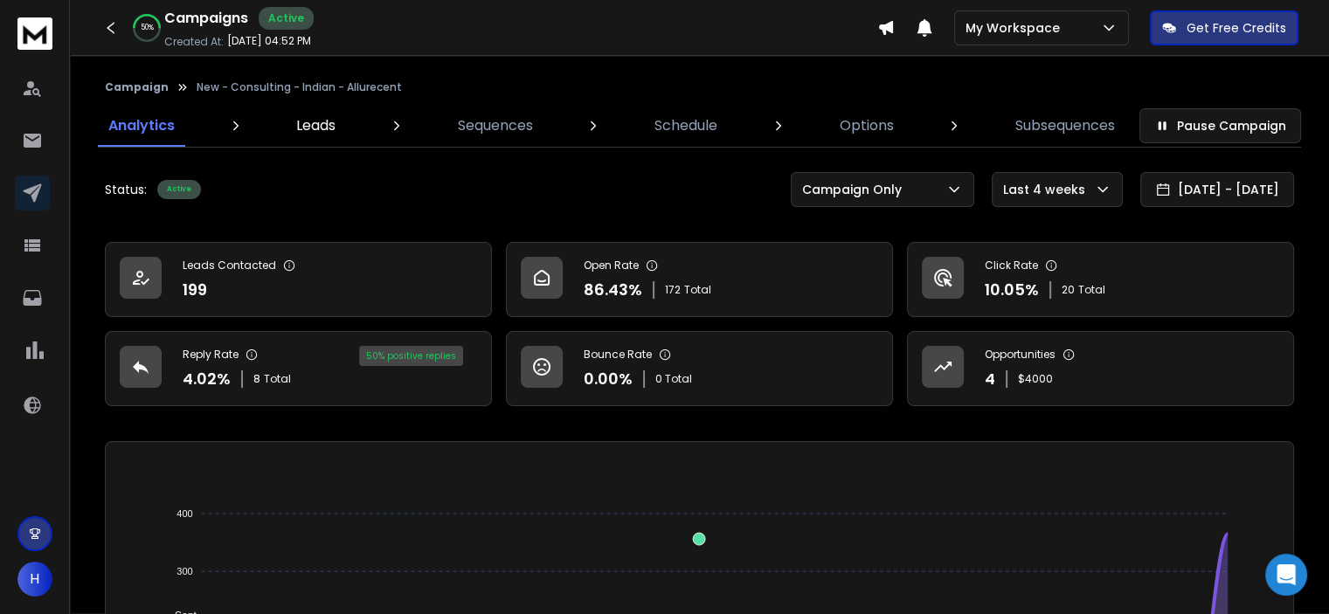
click at [318, 135] on p "Leads" at bounding box center [315, 125] width 39 height 21
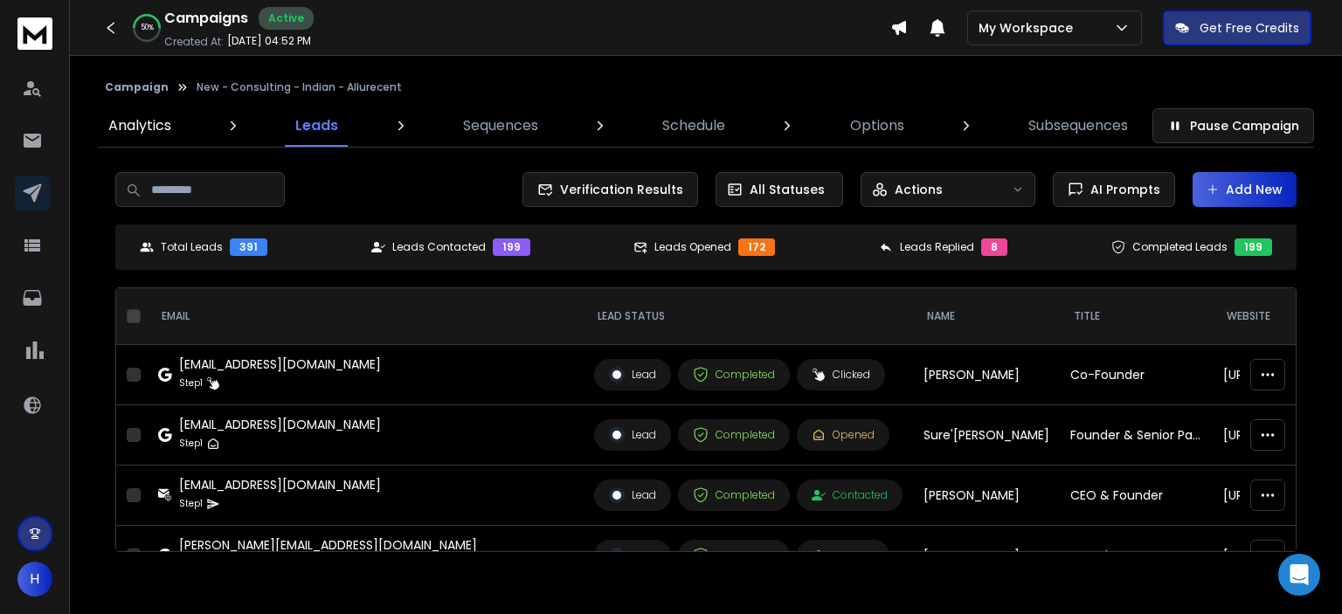
click at [143, 132] on p "Analytics" at bounding box center [139, 125] width 63 height 21
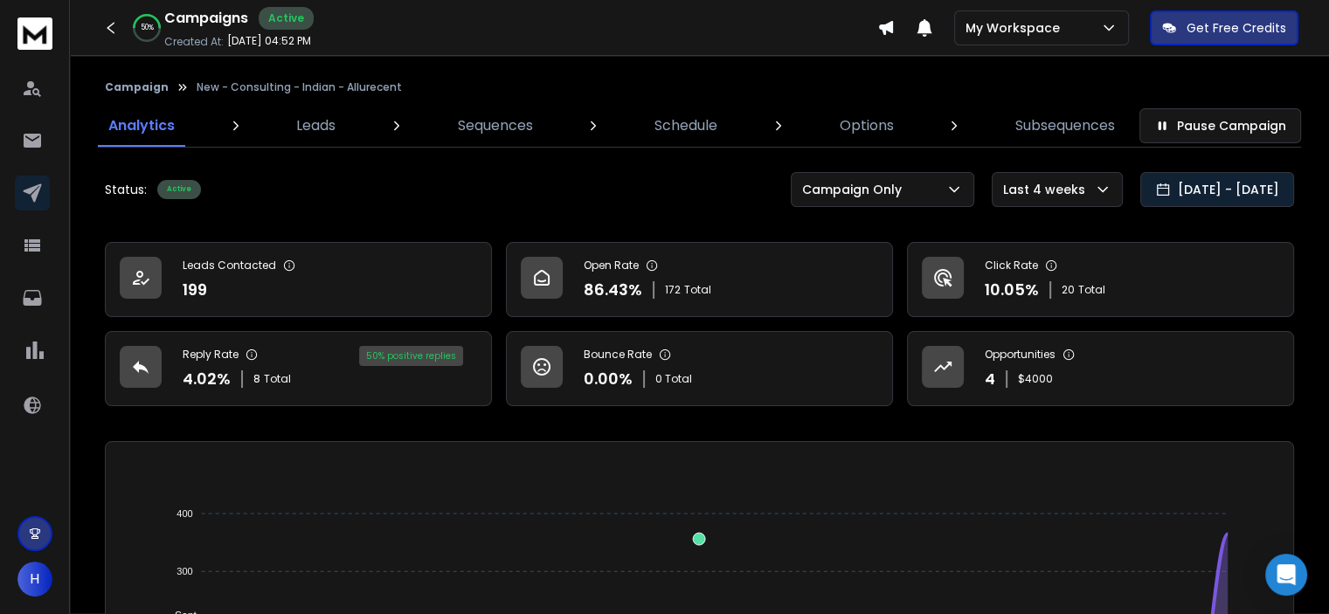
click at [1231, 195] on button "22 Jul 2025 - 19 Aug 2025" at bounding box center [1218, 189] width 154 height 35
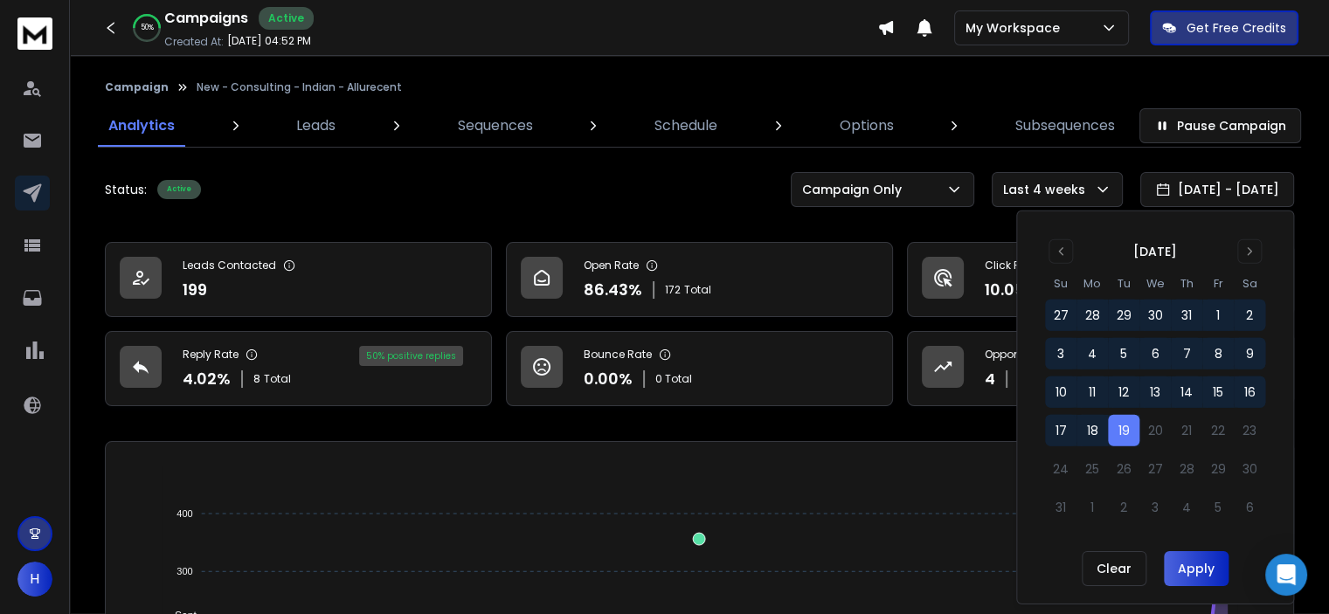
click at [1125, 422] on button "19" at bounding box center [1123, 430] width 31 height 31
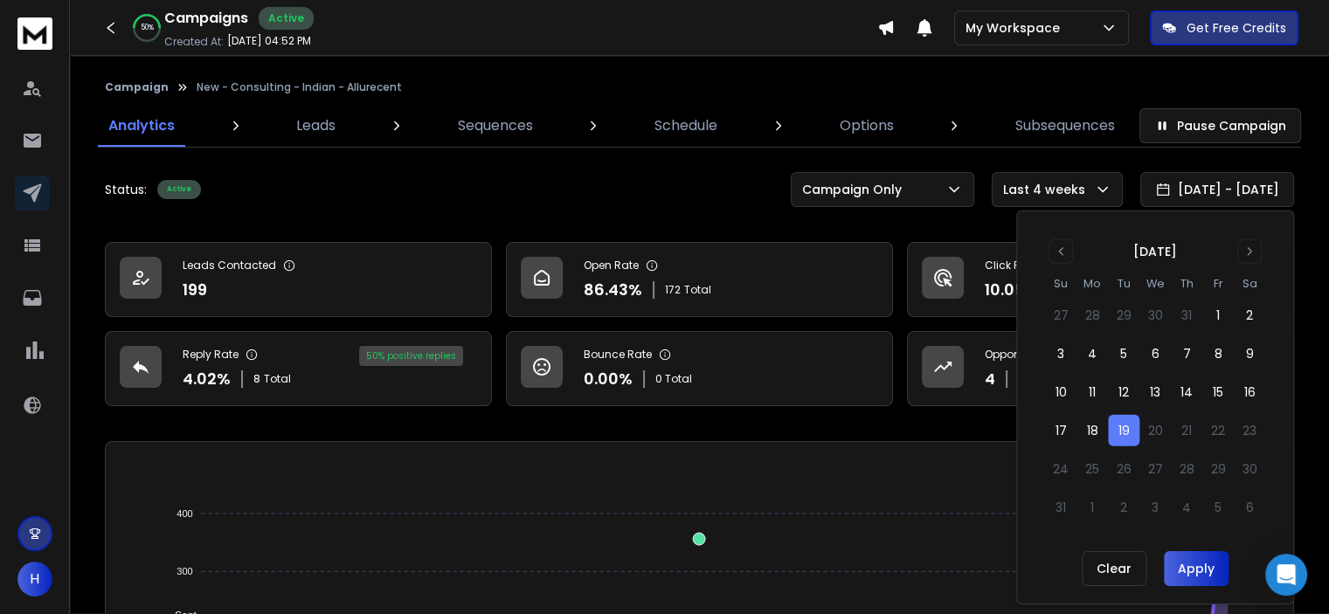
click at [1125, 422] on button "19" at bounding box center [1123, 430] width 31 height 31
click at [1194, 563] on button "Apply" at bounding box center [1196, 569] width 65 height 35
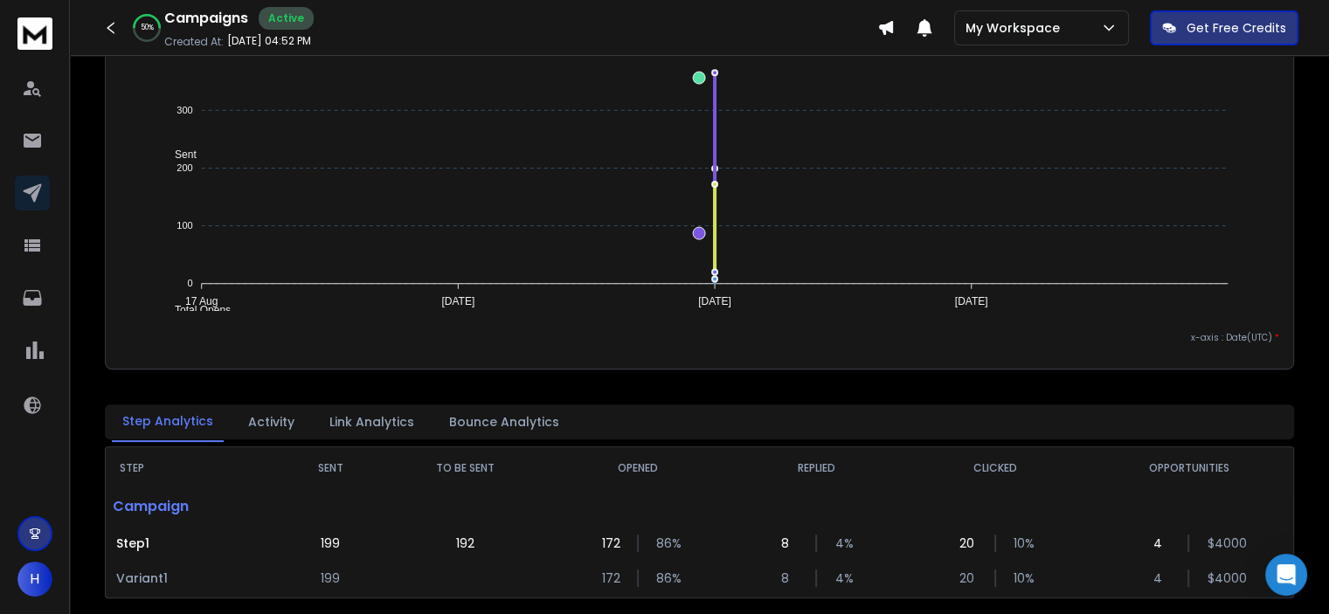
scroll to position [475, 0]
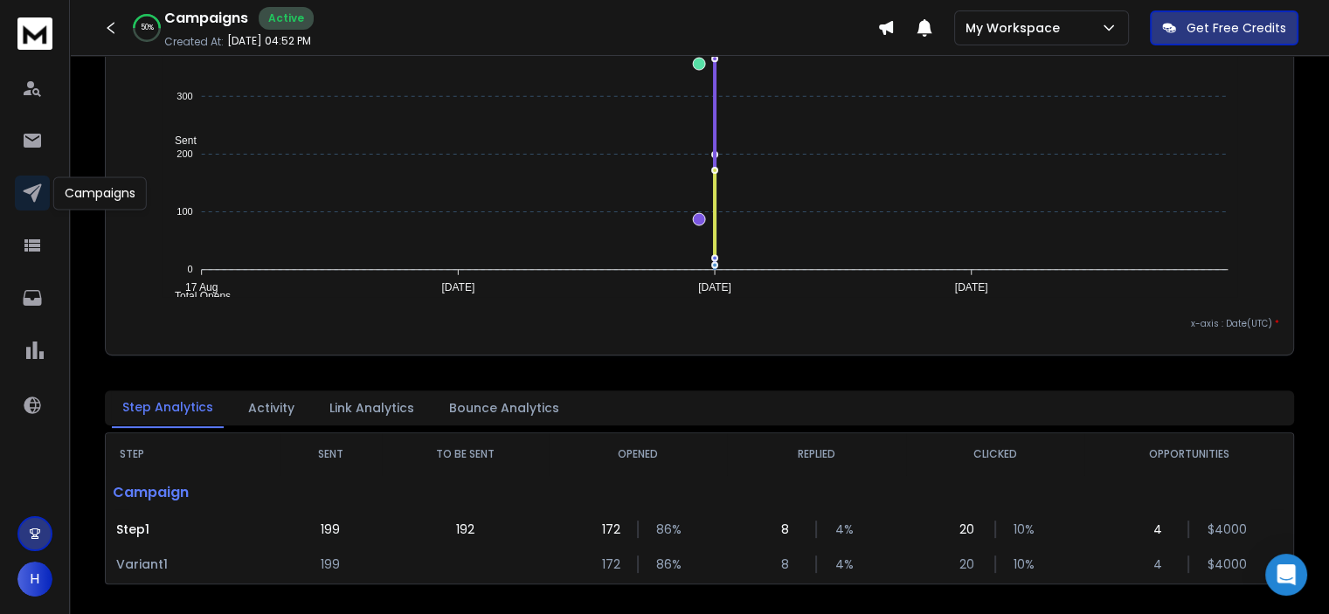
click at [36, 197] on icon at bounding box center [32, 193] width 18 height 18
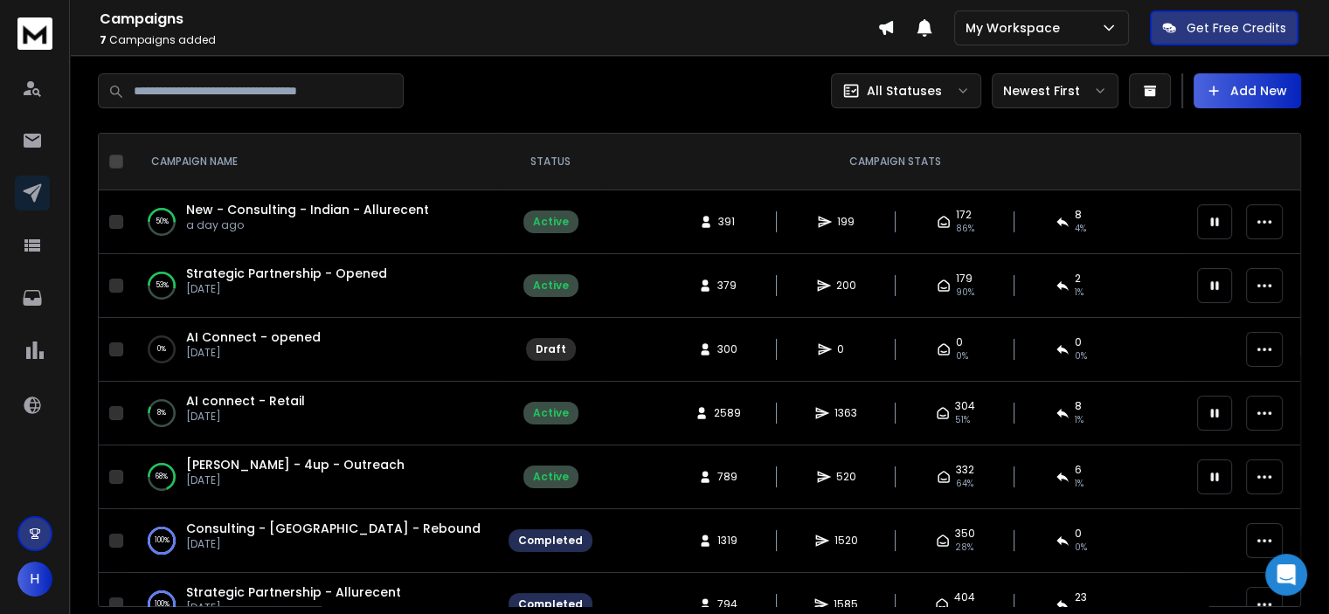
click at [295, 274] on span "Strategic Partnership - Opened" at bounding box center [286, 273] width 201 height 17
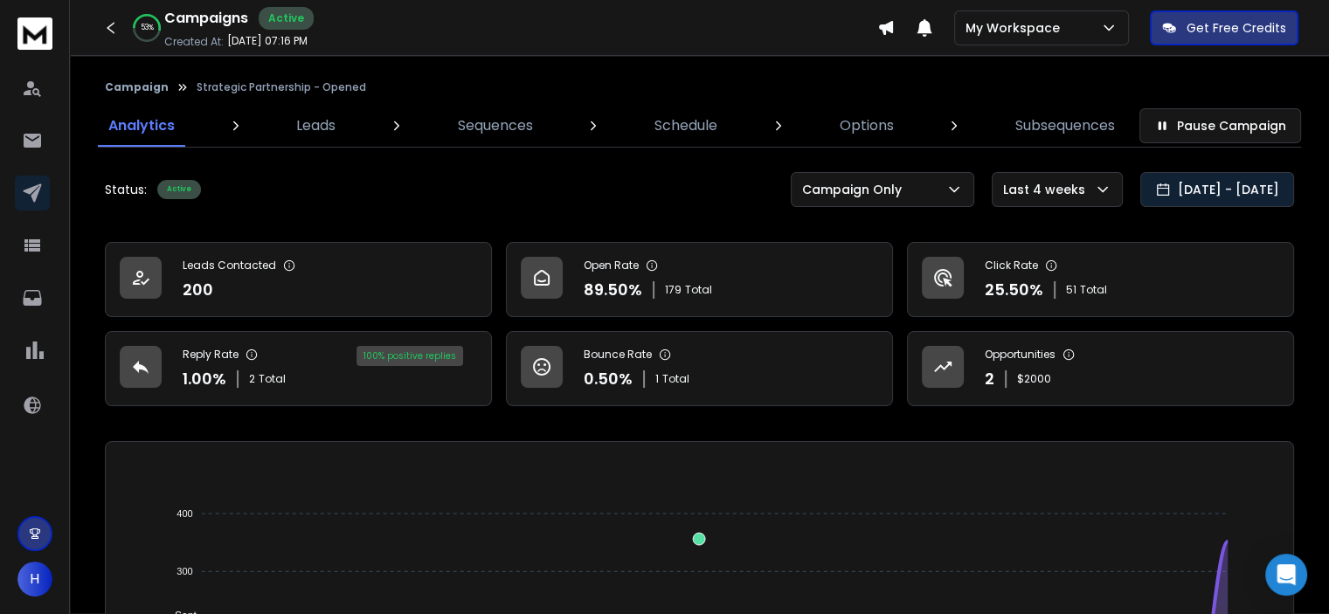
click at [1155, 185] on button "22 Jul 2025 - 19 Aug 2025" at bounding box center [1218, 189] width 154 height 35
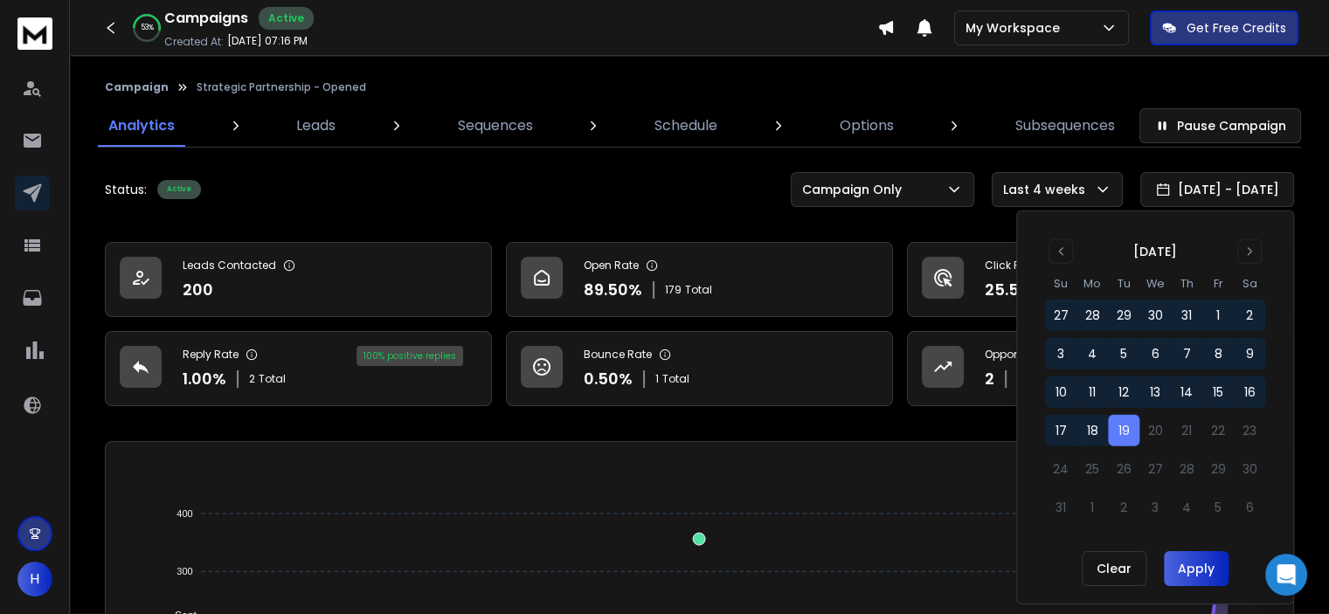
click at [1130, 429] on button "19" at bounding box center [1123, 430] width 31 height 31
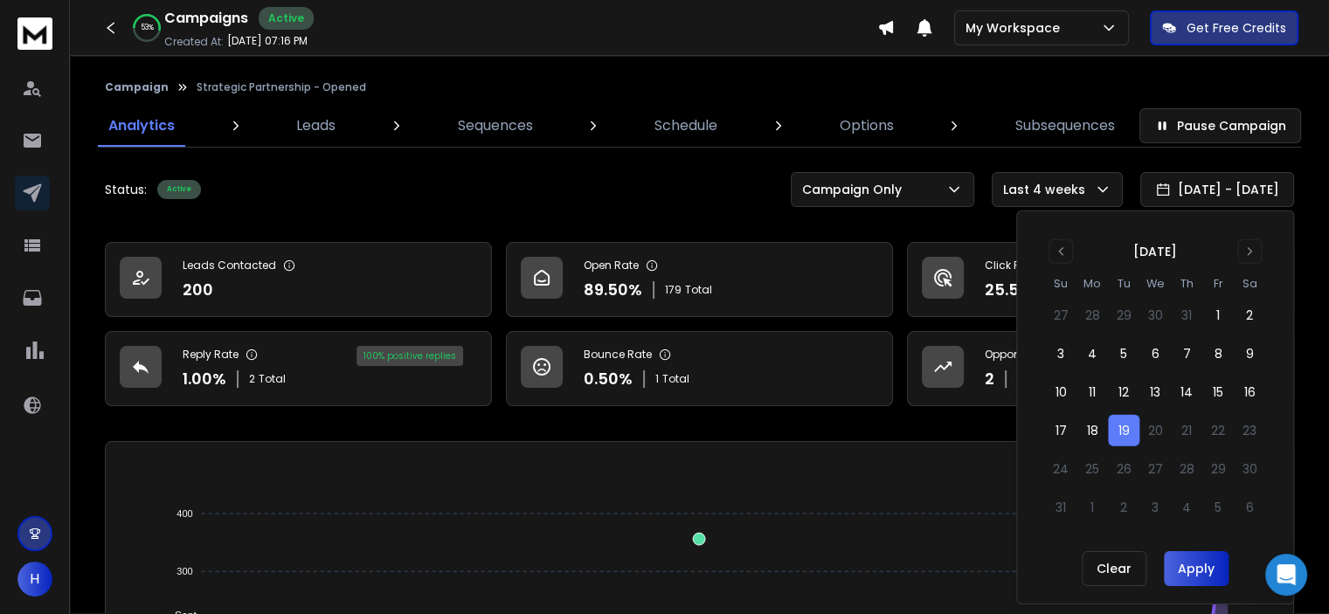
click at [1129, 427] on button "19" at bounding box center [1123, 430] width 31 height 31
click at [1119, 426] on button "19" at bounding box center [1123, 430] width 31 height 31
click at [1205, 572] on button "Apply" at bounding box center [1196, 569] width 65 height 35
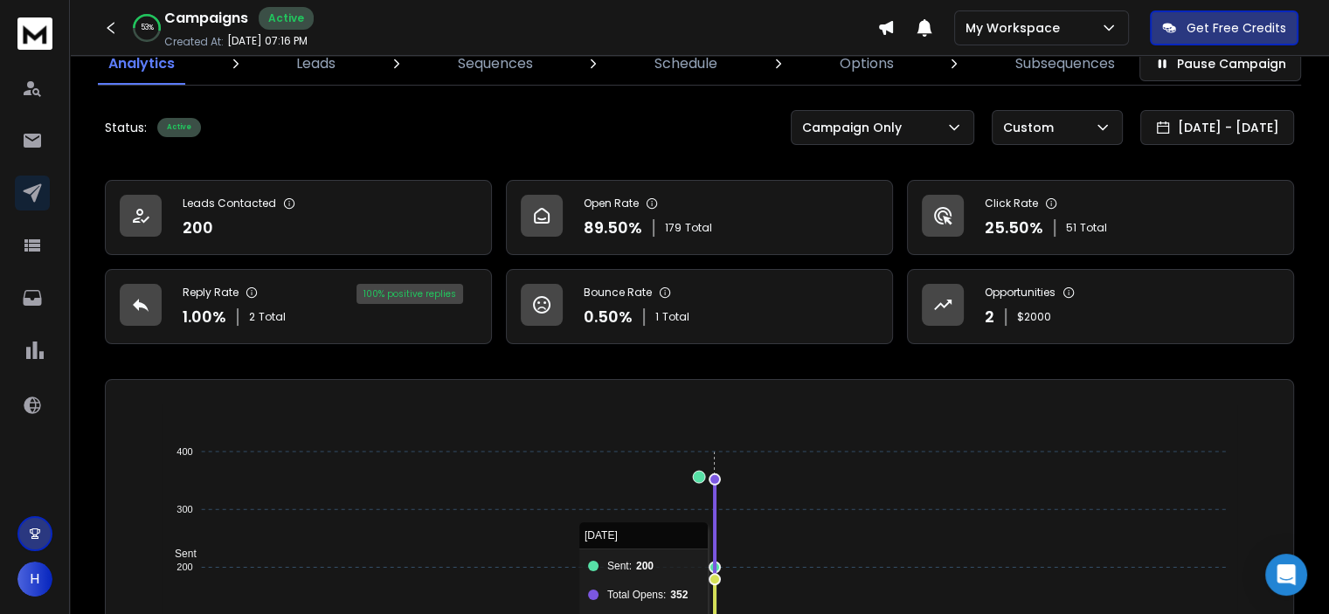
scroll to position [350, 0]
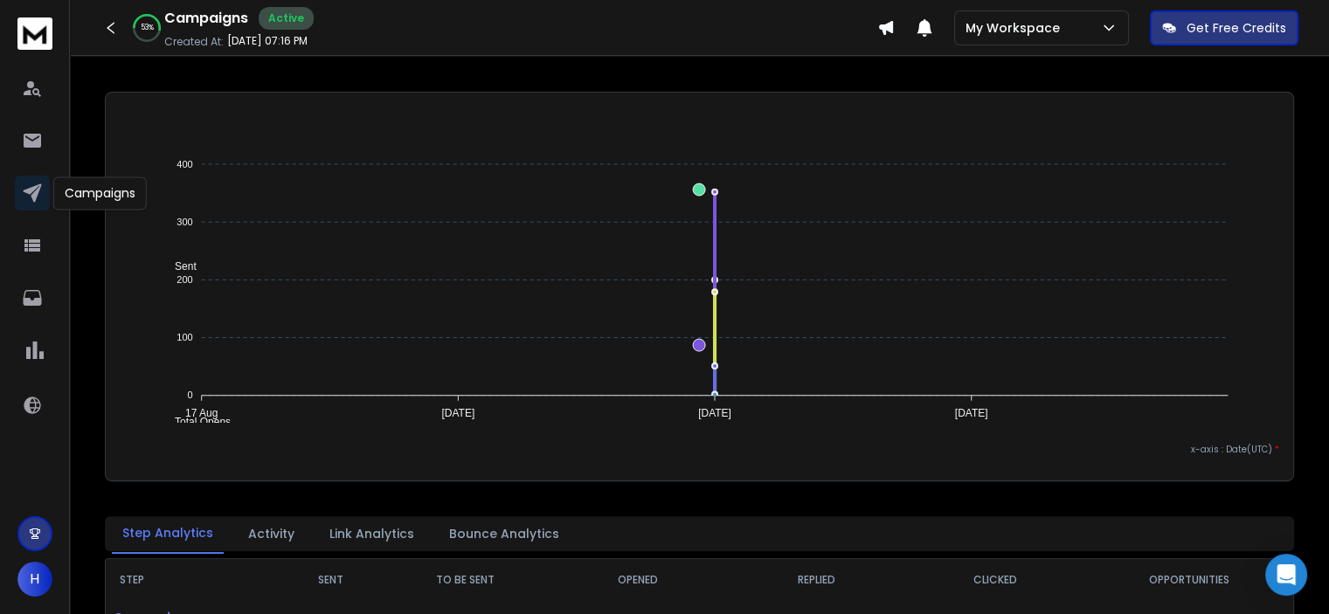
click at [34, 203] on icon at bounding box center [32, 193] width 21 height 21
